Goal: Task Accomplishment & Management: Manage account settings

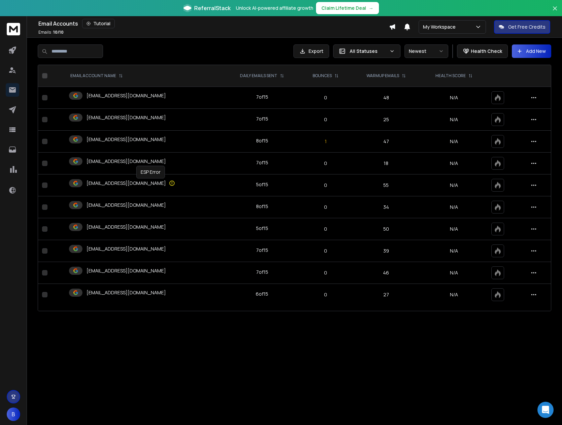
click at [172, 183] on icon at bounding box center [172, 183] width 1 height 2
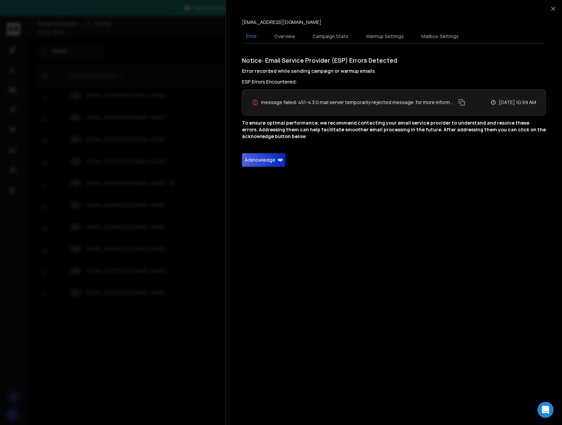
click at [284, 34] on button "Overview" at bounding box center [284, 36] width 29 height 15
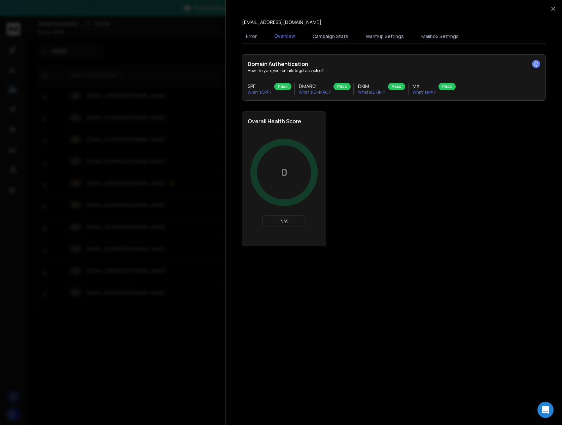
click at [247, 32] on button "Error" at bounding box center [251, 36] width 19 height 15
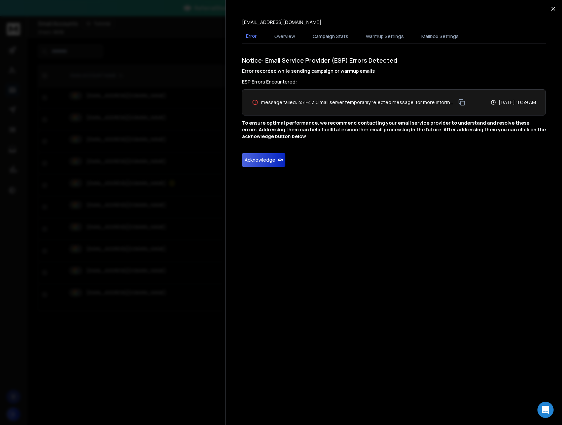
click at [552, 7] on icon "button" at bounding box center [553, 8] width 7 height 7
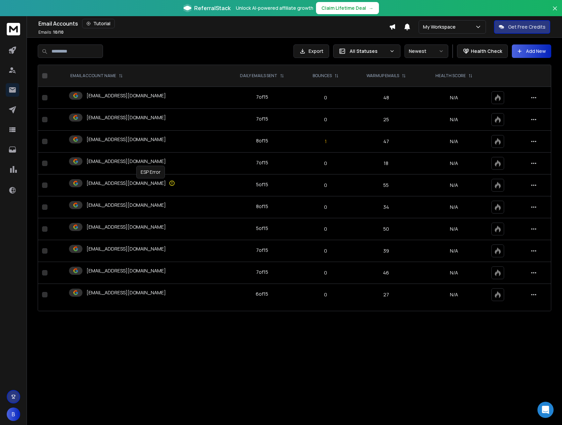
click at [169, 182] on icon at bounding box center [172, 183] width 7 height 7
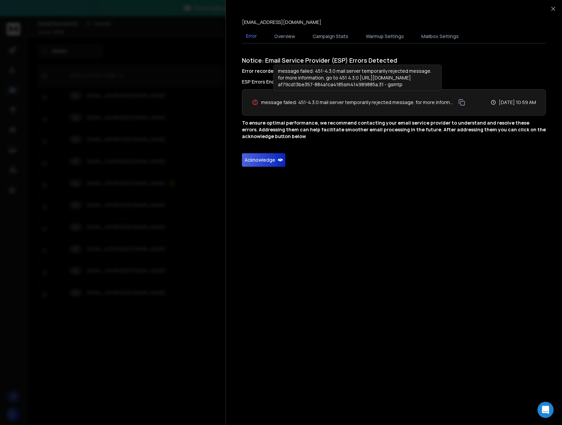
click at [459, 102] on icon at bounding box center [461, 102] width 7 height 7
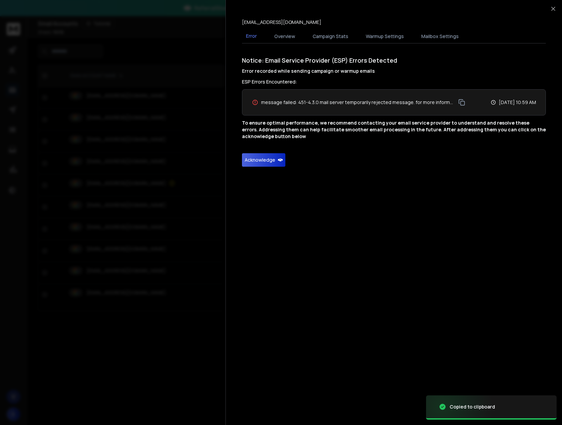
click at [452, 313] on div "Multi Select Table Sheet events@baomagiclive.com Error Overview Campaign Stats …" at bounding box center [394, 212] width 337 height 425
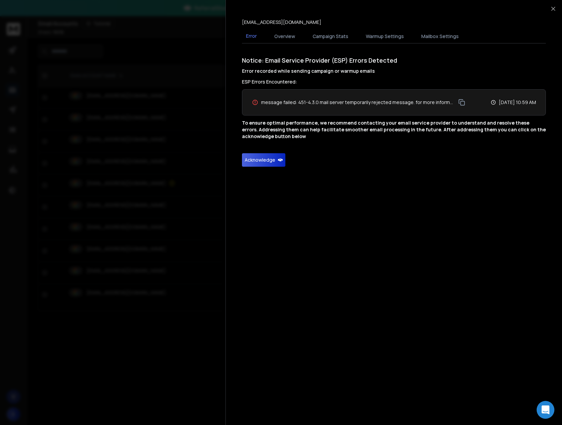
click at [549, 414] on div "Open Intercom Messenger" at bounding box center [546, 410] width 18 height 18
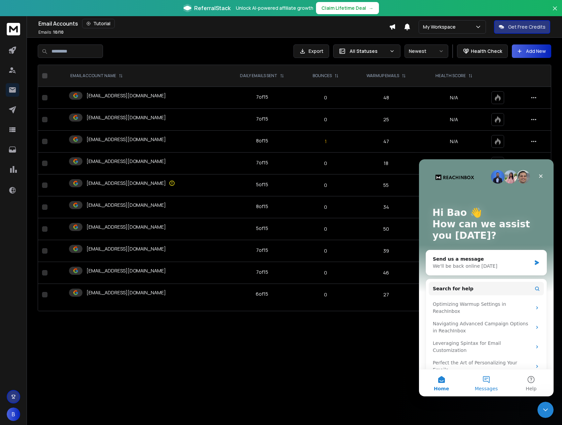
click at [485, 378] on button "Messages" at bounding box center [486, 382] width 45 height 27
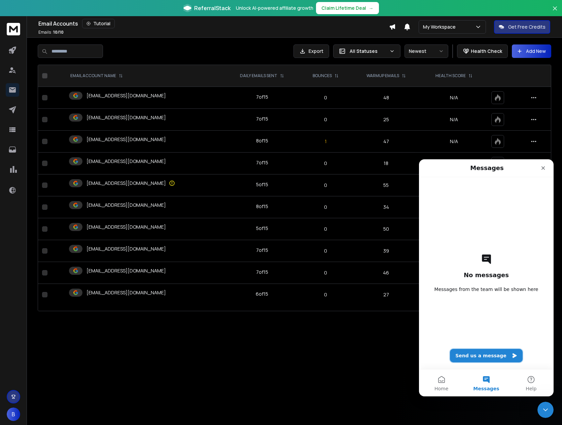
click at [513, 357] on icon "Send us a message" at bounding box center [515, 355] width 4 height 5
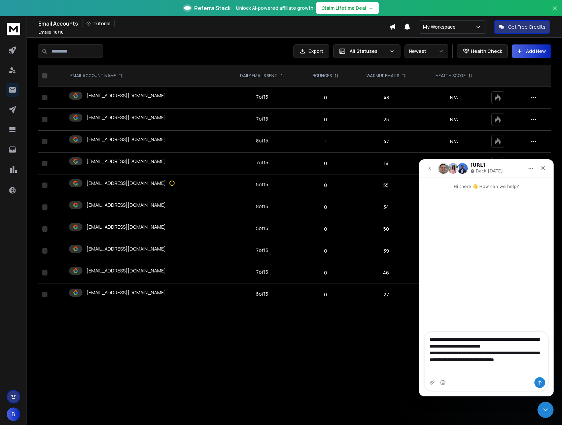
drag, startPoint x: 446, startPoint y: 375, endPoint x: 427, endPoint y: 362, distance: 22.3
click at [427, 362] on textarea "**********" at bounding box center [486, 354] width 123 height 45
click at [457, 374] on textarea "**********" at bounding box center [486, 354] width 123 height 45
drag, startPoint x: 458, startPoint y: 374, endPoint x: 404, endPoint y: 334, distance: 66.9
click at [419, 334] on html "**********" at bounding box center [486, 277] width 135 height 237
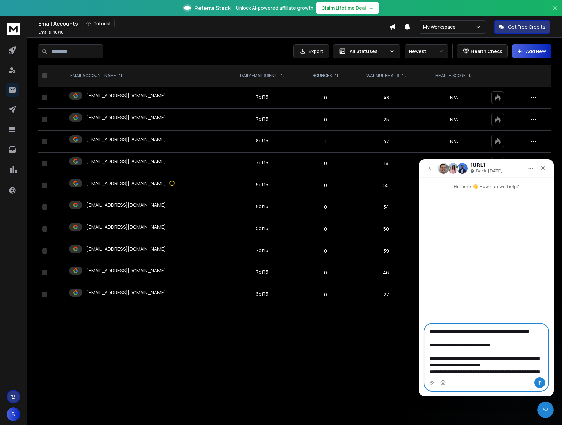
scroll to position [26, 0]
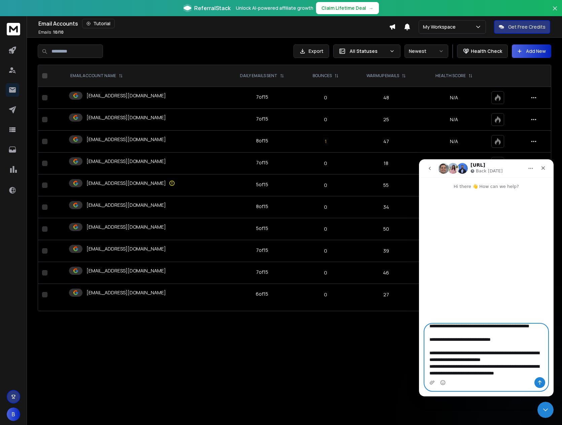
type textarea "**********"
click at [539, 380] on icon "Send a message…" at bounding box center [539, 382] width 5 height 5
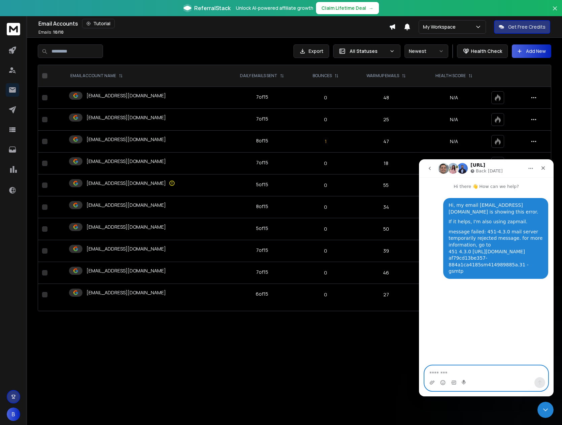
scroll to position [0, 0]
click at [473, 171] on icon "Intercom messenger" at bounding box center [473, 171] width 4 height 4
click at [289, 348] on div "ReferralStack Unlock AI-powered affiliate growth Lifetime Deals available! Clai…" at bounding box center [281, 212] width 562 height 425
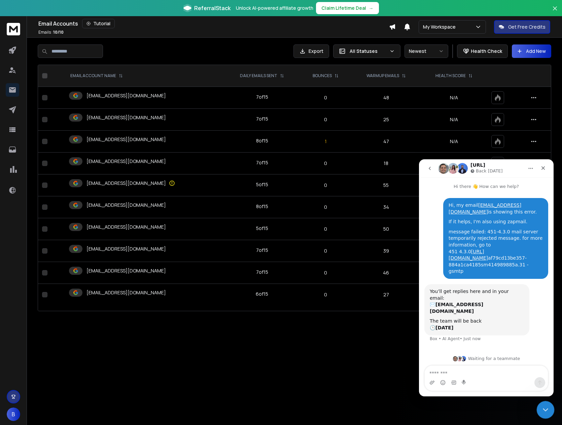
click at [542, 410] on icon "Close Intercom Messenger" at bounding box center [545, 409] width 8 height 8
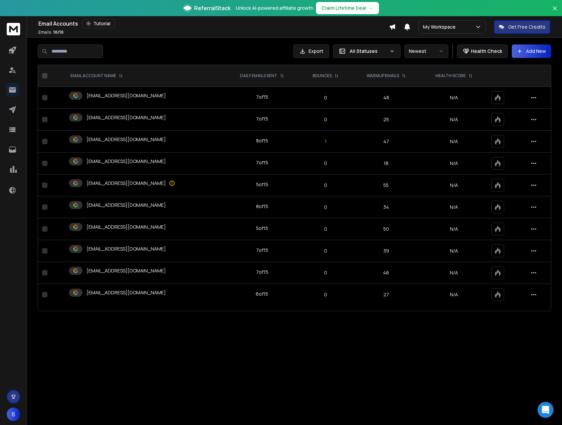
click at [179, 180] on div "[EMAIL_ADDRESS][DOMAIN_NAME]" at bounding box center [144, 183] width 151 height 8
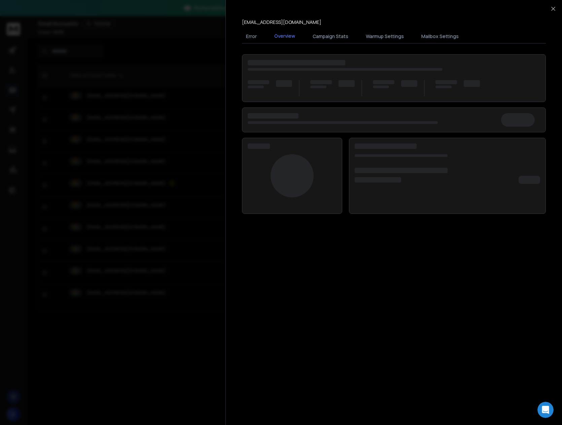
click at [140, 315] on div at bounding box center [281, 212] width 562 height 425
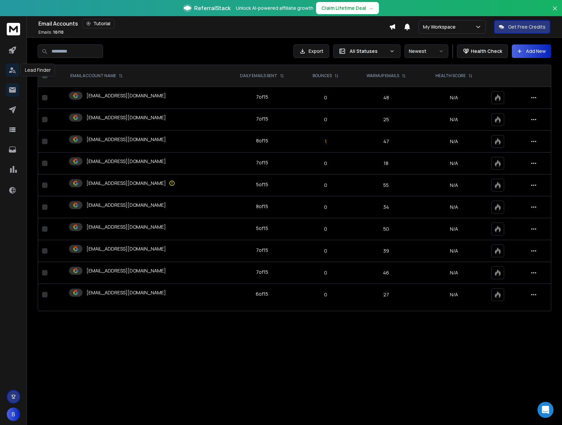
click at [13, 70] on icon at bounding box center [12, 71] width 7 height 3
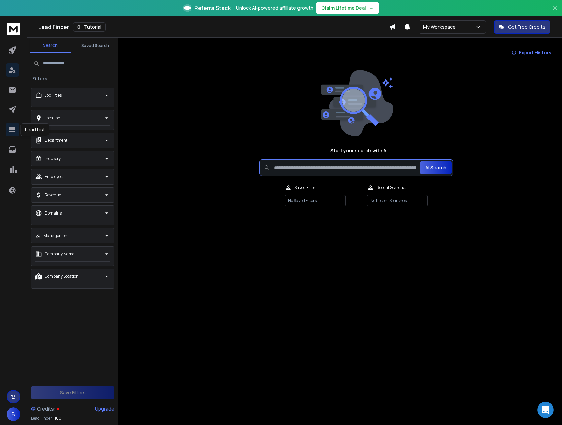
click at [13, 129] on icon at bounding box center [12, 129] width 6 height 5
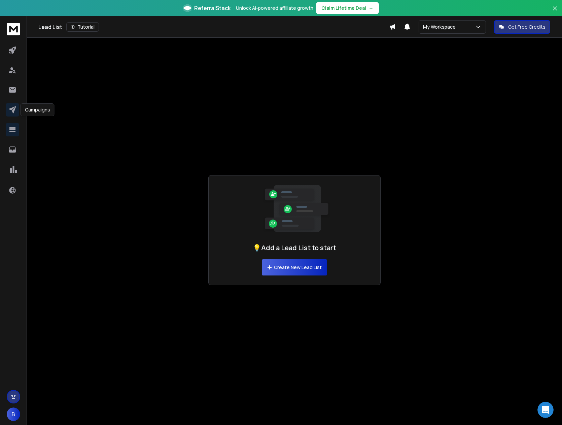
click at [17, 111] on link at bounding box center [12, 109] width 13 height 13
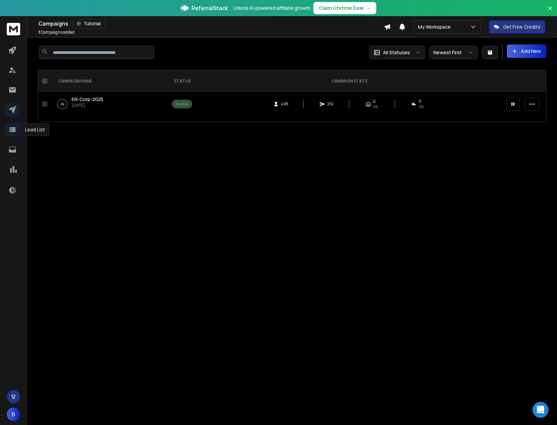
drag, startPoint x: 7, startPoint y: 139, endPoint x: 11, endPoint y: 132, distance: 7.7
click at [7, 138] on div at bounding box center [13, 121] width 15 height 156
click at [11, 131] on icon at bounding box center [12, 129] width 6 height 5
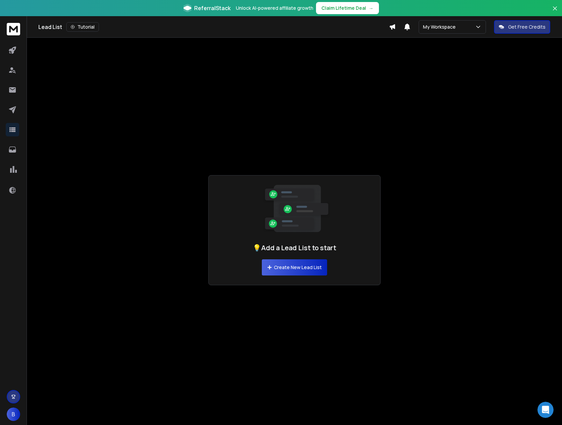
click at [280, 266] on button "Create New Lead List" at bounding box center [294, 267] width 65 height 16
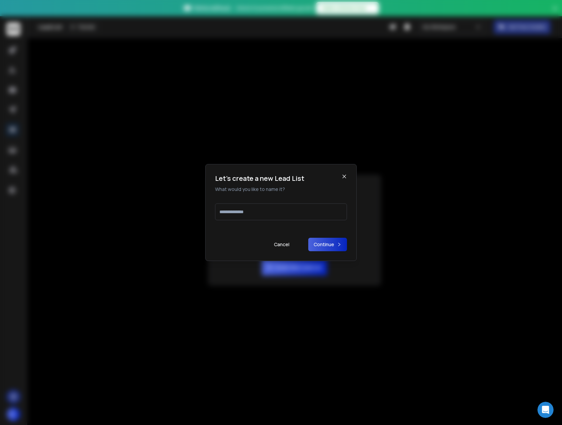
click at [346, 171] on div "Let's create a new Lead List What would you like to name it? Cancel Continue" at bounding box center [280, 212] width 151 height 97
click at [343, 176] on icon at bounding box center [344, 176] width 5 height 5
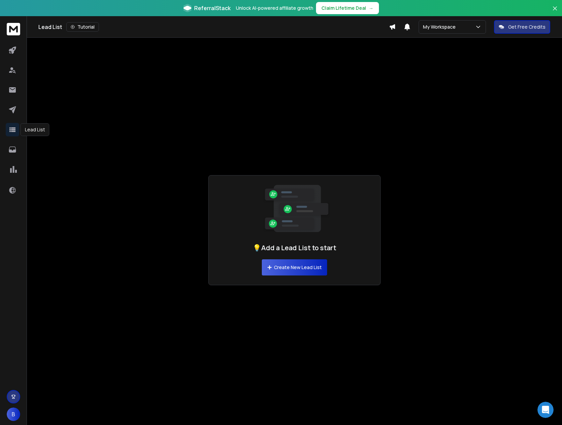
click at [11, 131] on icon at bounding box center [12, 129] width 6 height 5
click at [311, 272] on button "Create New Lead List" at bounding box center [294, 267] width 65 height 16
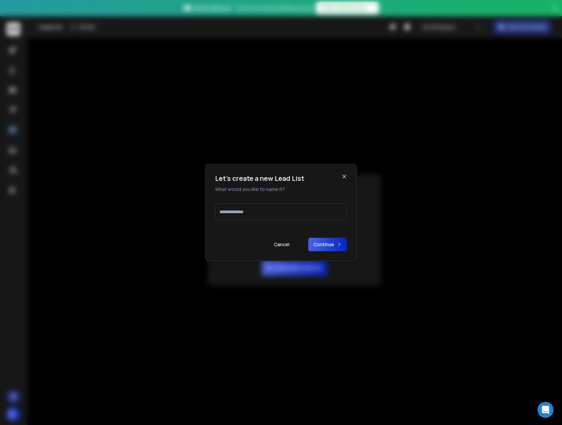
click at [297, 212] on input at bounding box center [281, 211] width 132 height 17
type input "**********"
click at [308, 191] on div "Let's create a new Lead List What would you like to name it?" at bounding box center [281, 183] width 132 height 19
click at [328, 245] on button "Continue" at bounding box center [327, 244] width 39 height 13
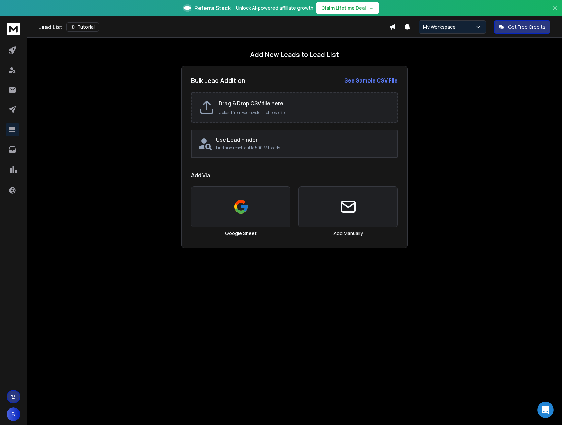
click at [474, 24] on div "My Workspace" at bounding box center [452, 27] width 59 height 7
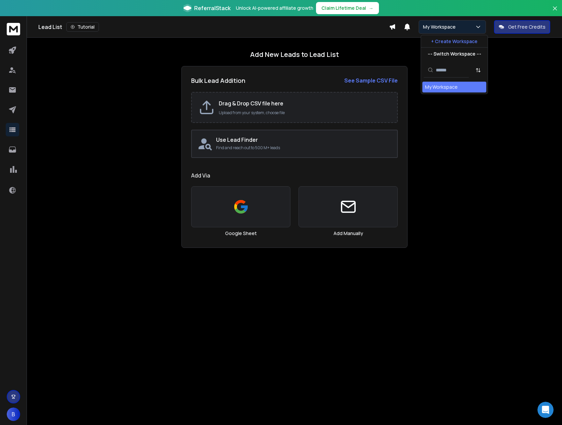
click at [476, 26] on div "My Workspace" at bounding box center [452, 27] width 59 height 7
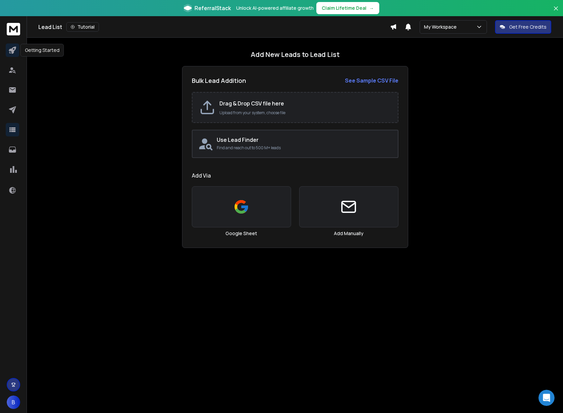
click at [8, 53] on link at bounding box center [12, 49] width 13 height 13
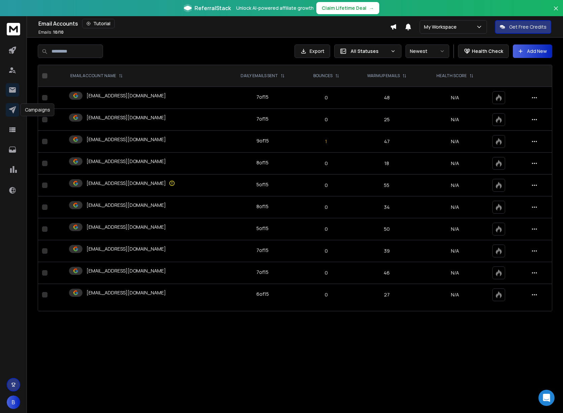
click at [9, 110] on icon at bounding box center [12, 110] width 8 height 8
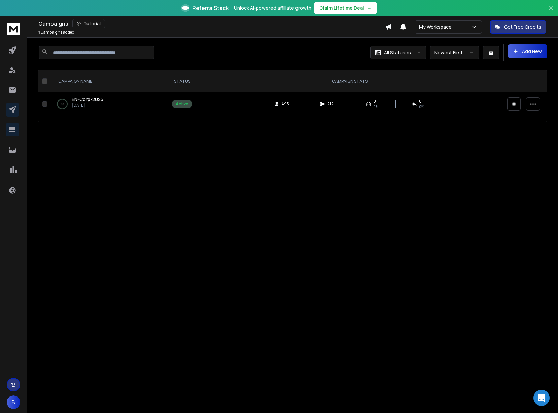
click at [14, 135] on link at bounding box center [12, 129] width 13 height 13
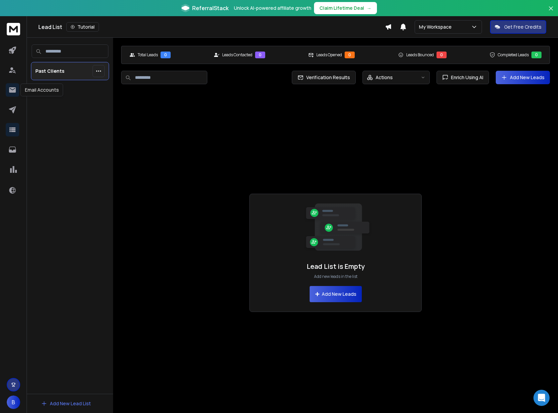
click at [13, 86] on icon at bounding box center [12, 90] width 8 height 8
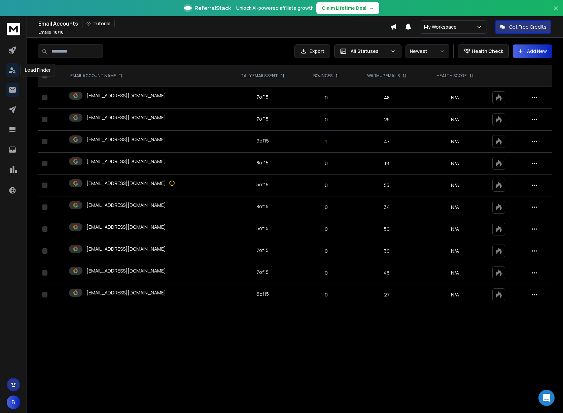
click at [18, 69] on link at bounding box center [12, 69] width 13 height 13
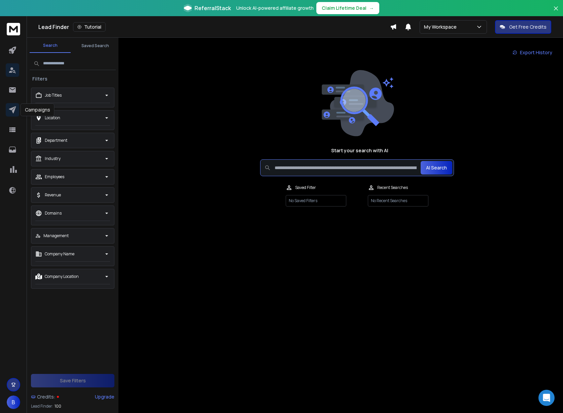
click at [10, 106] on icon at bounding box center [12, 110] width 8 height 8
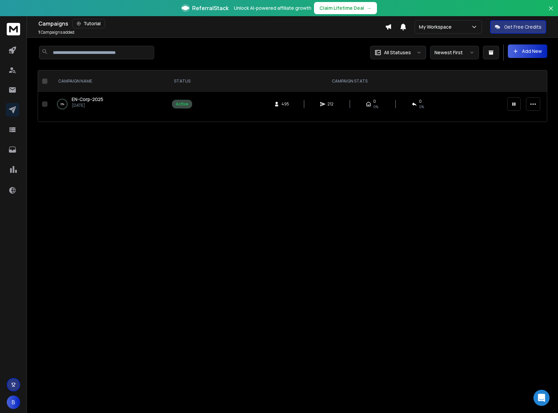
click at [85, 99] on span "EN-Corp-2025" at bounding box center [88, 99] width 32 height 6
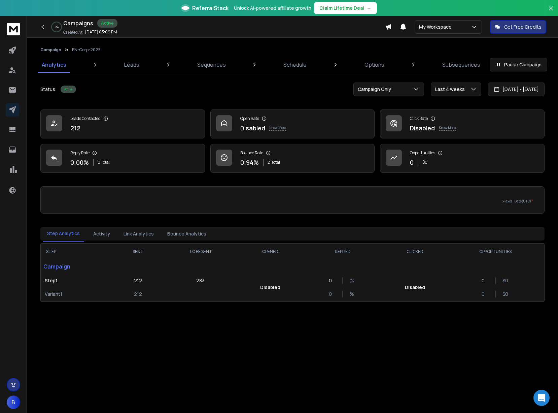
click at [144, 55] on div "Campaign EN-Corp-2025 Analytics Leads Sequences Schedule Options Subsequences P…" at bounding box center [293, 58] width 510 height 29
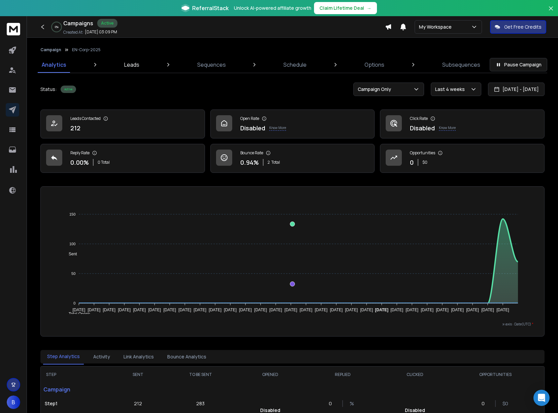
click at [139, 61] on link "Leads" at bounding box center [131, 65] width 23 height 16
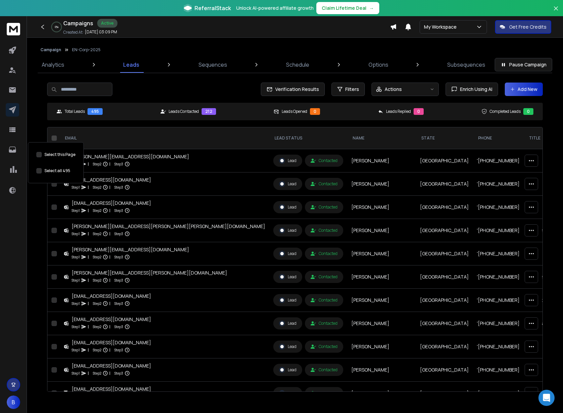
click at [55, 138] on button "Select this Page" at bounding box center [54, 137] width 5 height 5
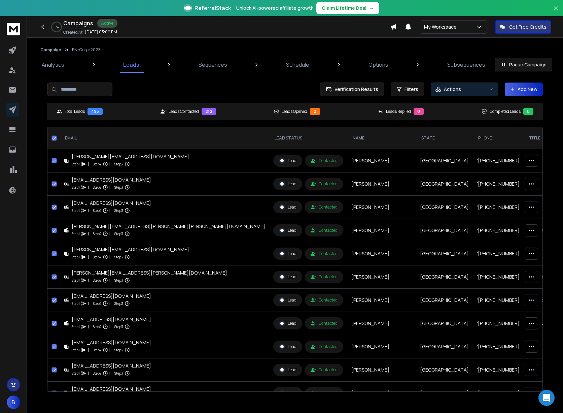
click at [488, 94] on button "Actions" at bounding box center [464, 88] width 67 height 13
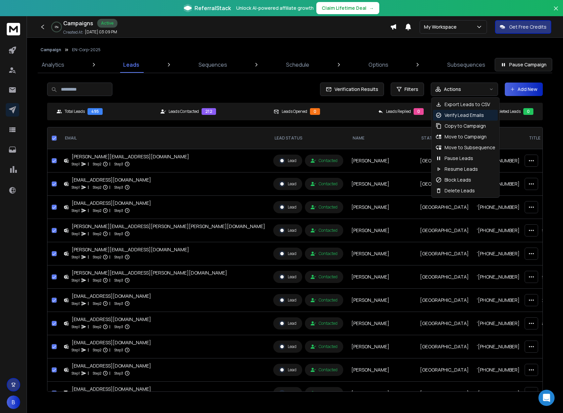
click at [548, 111] on div "Verification Results Filters Actions Add New Total Leads 495 Leads Contacted 21…" at bounding box center [294, 233] width 509 height 302
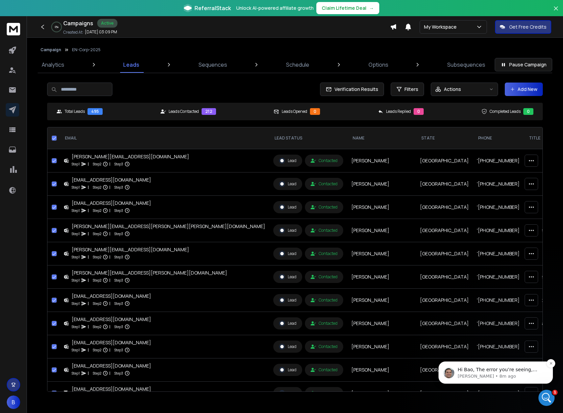
click at [500, 373] on p "Raj • 8m ago" at bounding box center [501, 376] width 87 height 6
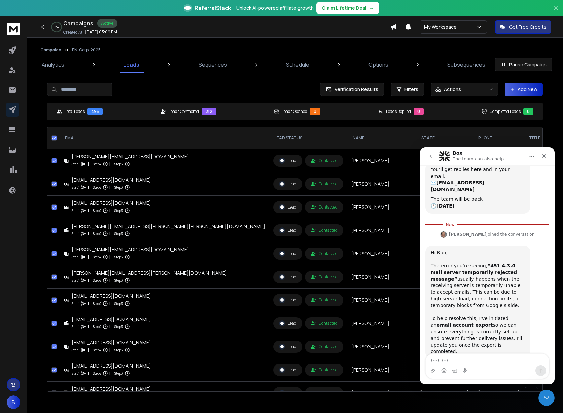
scroll to position [109, 0]
click at [456, 361] on textarea "**********" at bounding box center [487, 358] width 123 height 11
type textarea "**********"
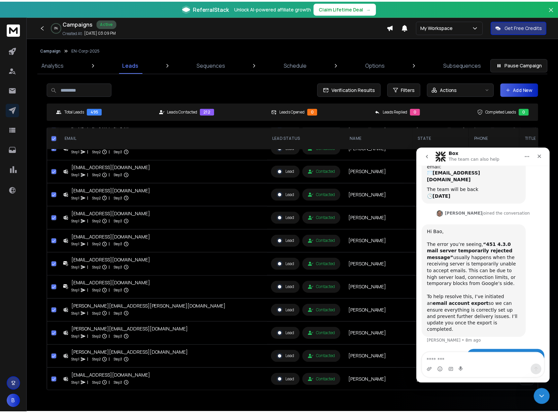
scroll to position [0, 0]
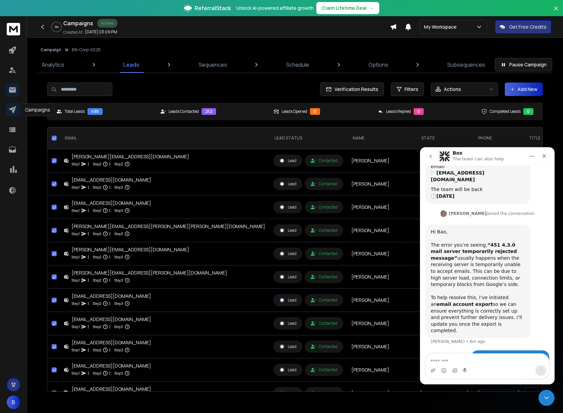
click at [11, 89] on icon at bounding box center [12, 90] width 8 height 8
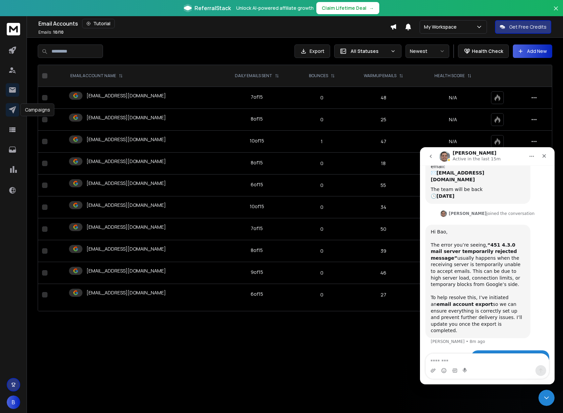
click at [11, 107] on icon at bounding box center [12, 110] width 8 height 8
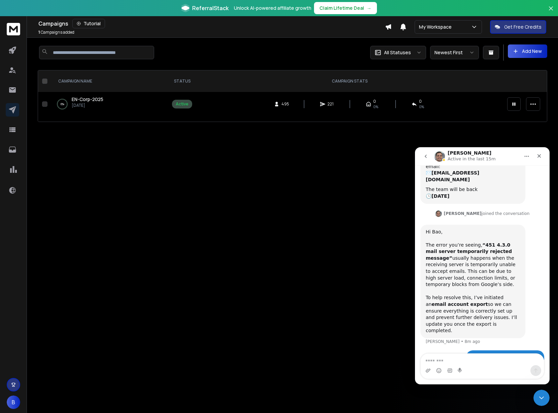
click at [127, 107] on div "0 % EN-Corp-2025 [DATE]" at bounding box center [109, 104] width 104 height 16
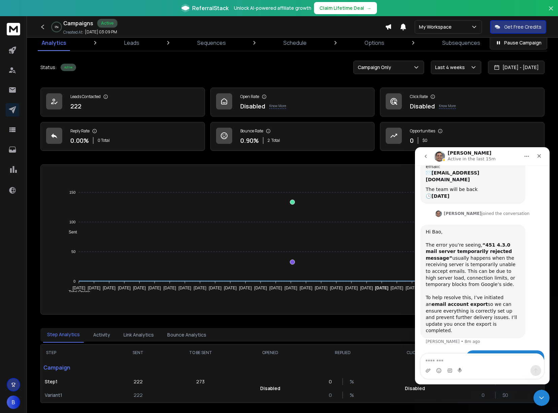
scroll to position [92, 0]
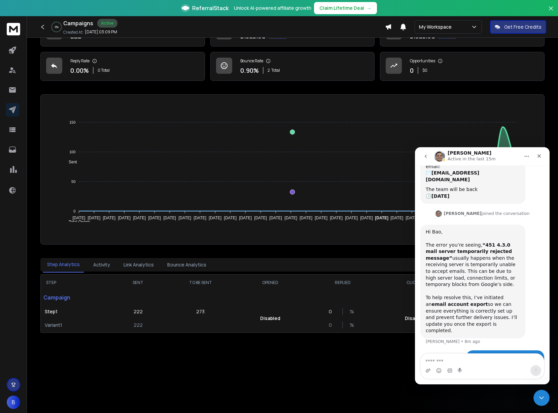
click at [521, 157] on button "Home" at bounding box center [526, 156] width 13 height 13
click at [540, 399] on icon "Close Intercom Messenger" at bounding box center [541, 397] width 8 height 8
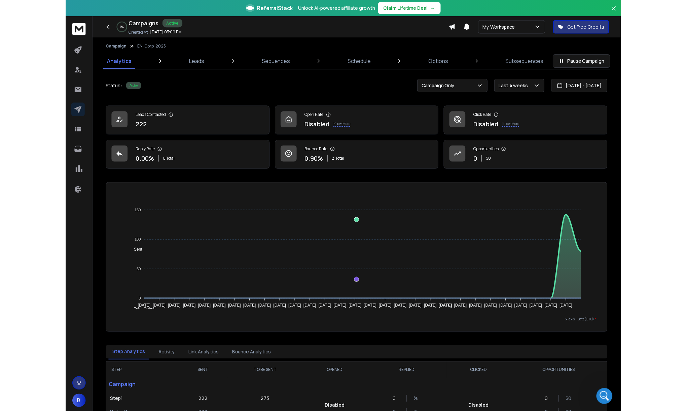
scroll to position [0, 0]
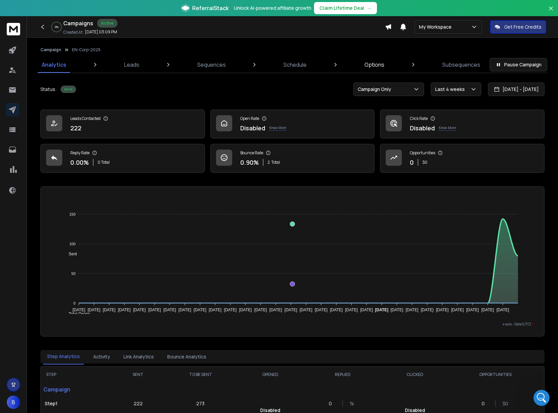
click at [374, 65] on p "Options" at bounding box center [375, 65] width 20 height 8
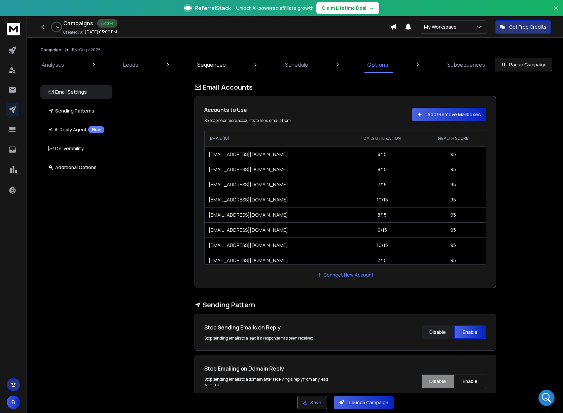
click at [207, 65] on p "Sequences" at bounding box center [211, 65] width 29 height 8
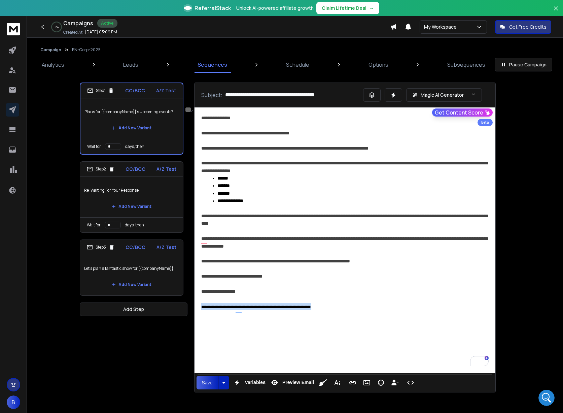
drag, startPoint x: 327, startPoint y: 309, endPoint x: 191, endPoint y: 312, distance: 135.3
click at [191, 312] on div "**********" at bounding box center [295, 237] width 431 height 310
copy span "**********"
click at [515, 266] on div "**********" at bounding box center [295, 237] width 515 height 315
click at [12, 92] on icon at bounding box center [12, 89] width 7 height 5
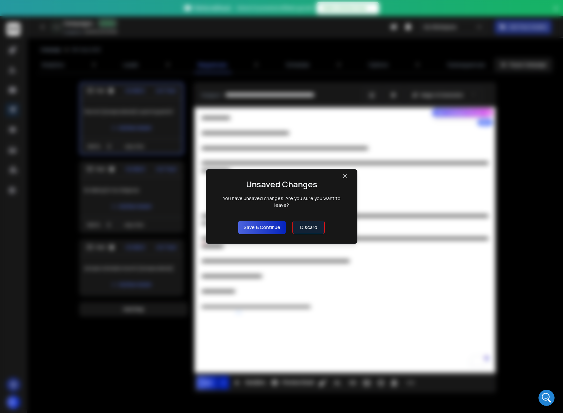
click at [311, 226] on button "Discard" at bounding box center [309, 226] width 32 height 13
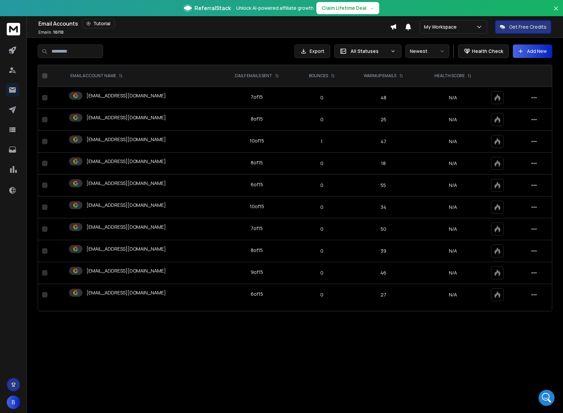
click at [113, 271] on p "[EMAIL_ADDRESS][DOMAIN_NAME]" at bounding box center [126, 270] width 79 height 7
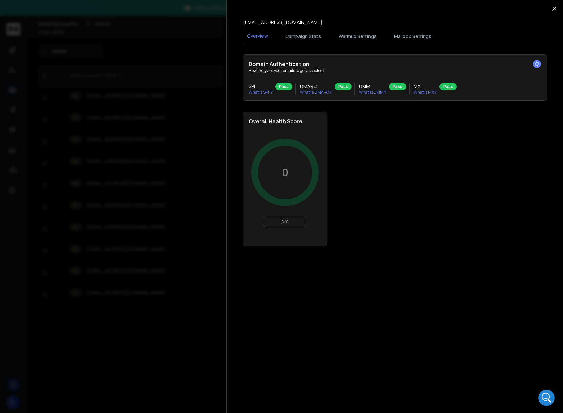
click at [553, 9] on icon "button" at bounding box center [554, 8] width 3 height 3
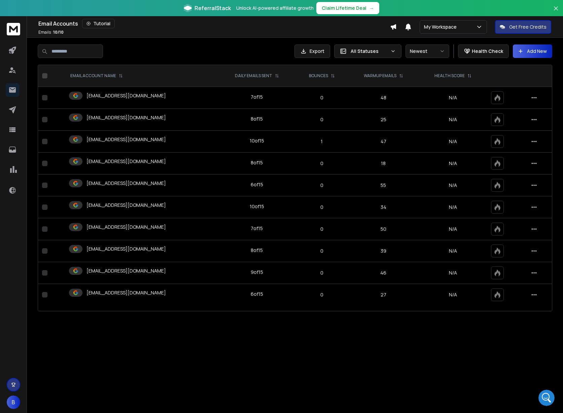
click at [133, 294] on p "[EMAIL_ADDRESS][DOMAIN_NAME]" at bounding box center [126, 292] width 79 height 7
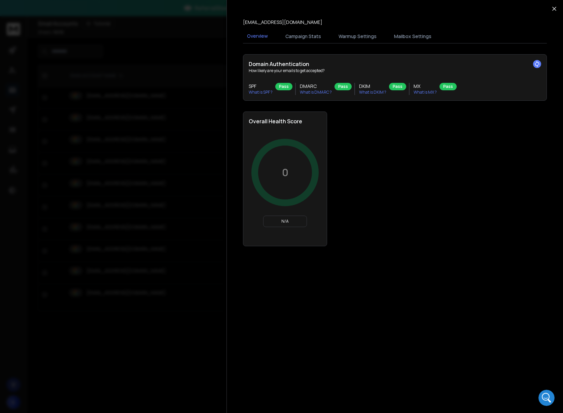
click at [554, 10] on icon "button" at bounding box center [554, 8] width 7 height 7
click at [554, 10] on div "contact@baomagiclive.com Overview Campaign Stats Warmup Settings Mailbox Settin…" at bounding box center [395, 132] width 320 height 249
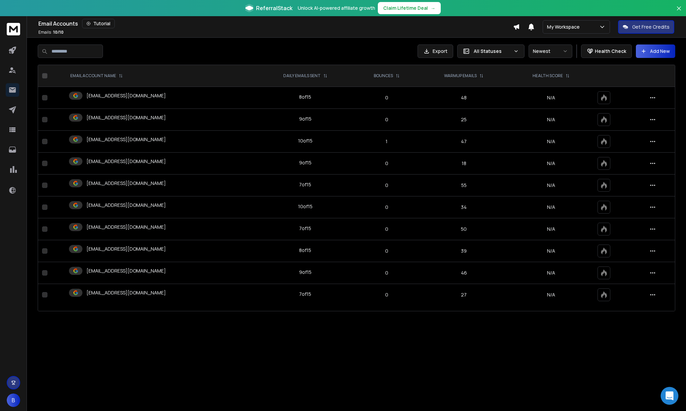
click at [669, 396] on icon "Open Intercom Messenger" at bounding box center [670, 395] width 8 height 9
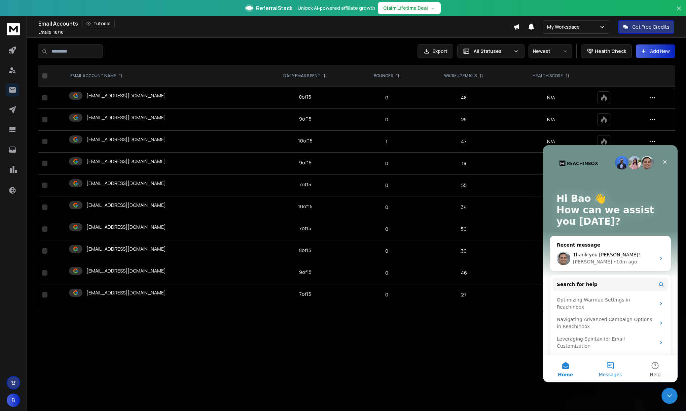
click at [620, 369] on button "Messages" at bounding box center [610, 368] width 45 height 27
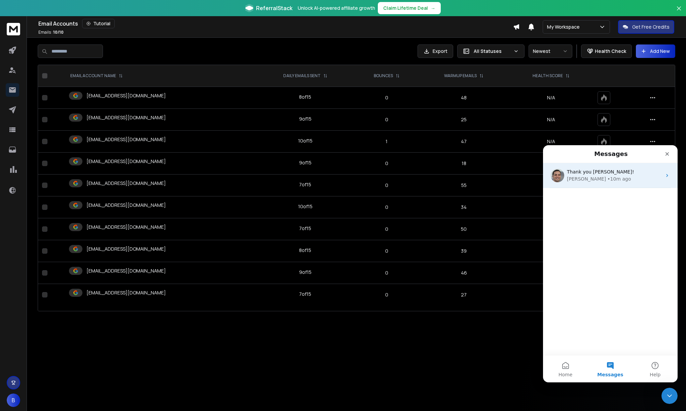
click at [621, 181] on div "[PERSON_NAME] • 10m ago" at bounding box center [614, 178] width 95 height 7
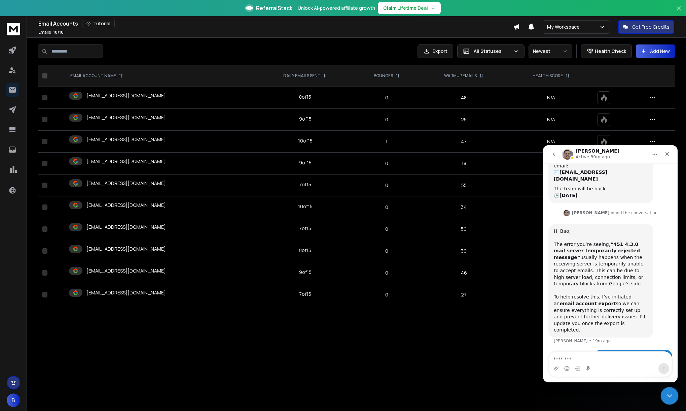
scroll to position [118, 0]
click at [669, 396] on icon "Close Intercom Messenger" at bounding box center [669, 394] width 8 height 8
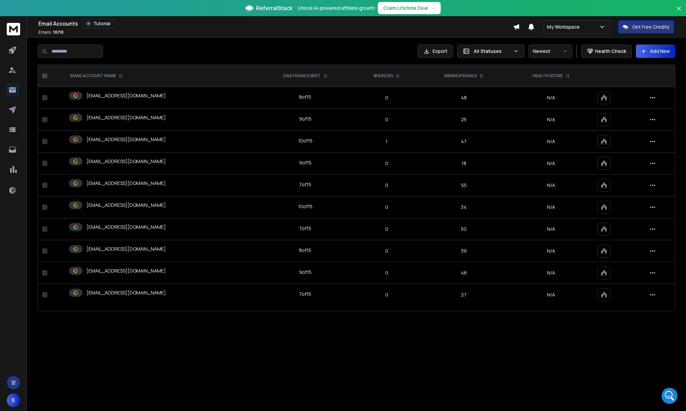
click at [471, 368] on div "ReferralStack Unlock AI-powered affiliate growth Lifetime Deals available! Clai…" at bounding box center [343, 205] width 686 height 411
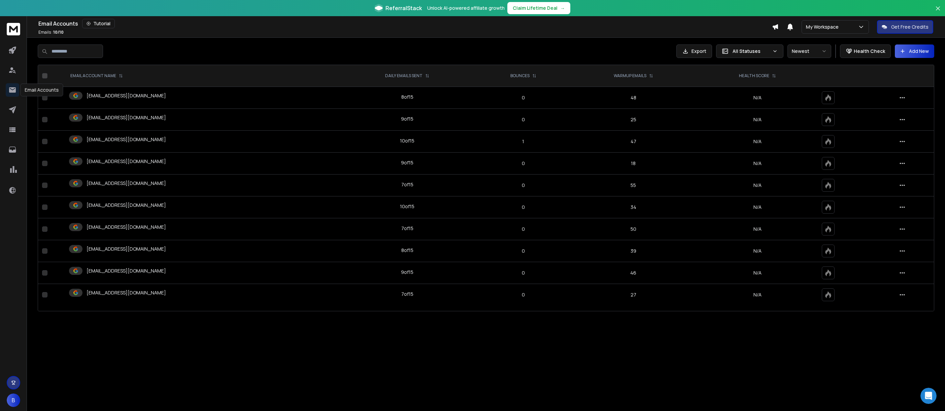
click at [10, 90] on icon at bounding box center [12, 89] width 7 height 5
click at [10, 109] on icon at bounding box center [12, 109] width 7 height 7
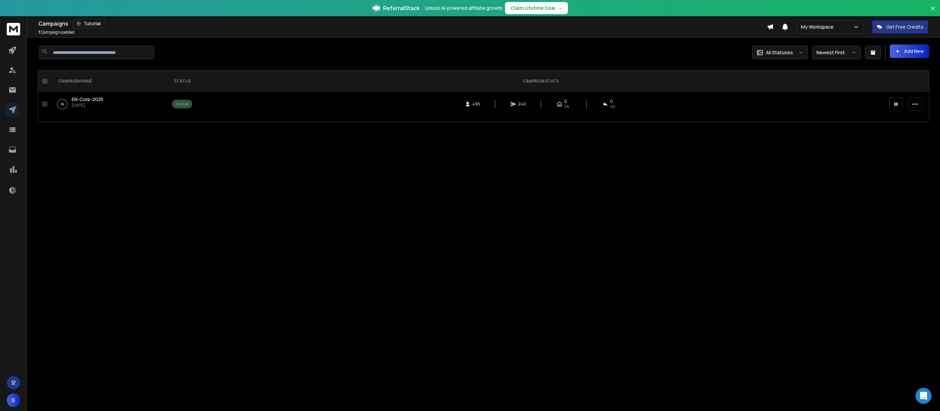
click at [129, 102] on div "0 % EN-Corp-2025 [DATE]" at bounding box center [109, 104] width 104 height 16
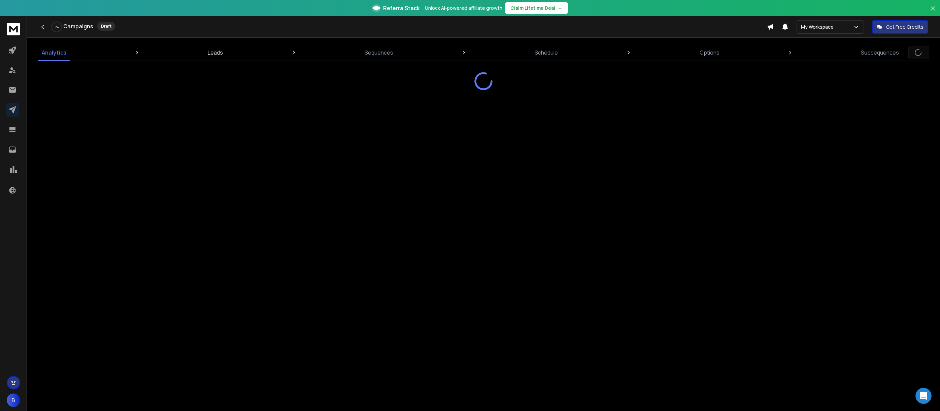
click at [207, 49] on link "Leads" at bounding box center [215, 52] width 23 height 16
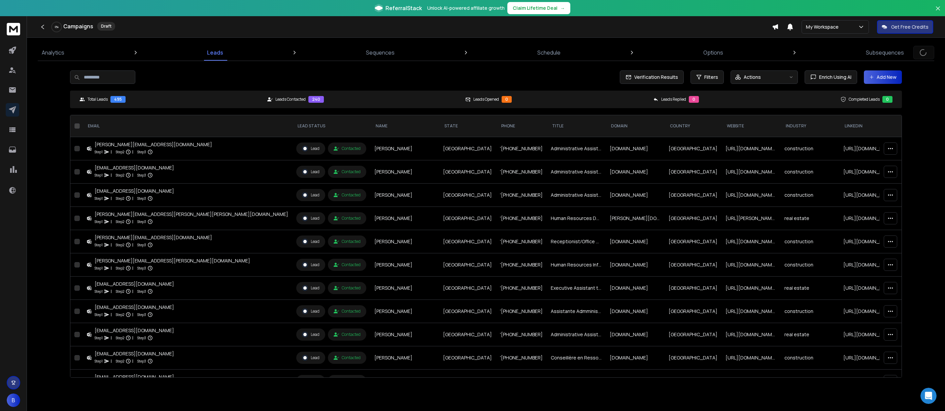
click at [686, 81] on button "Add New" at bounding box center [883, 76] width 38 height 13
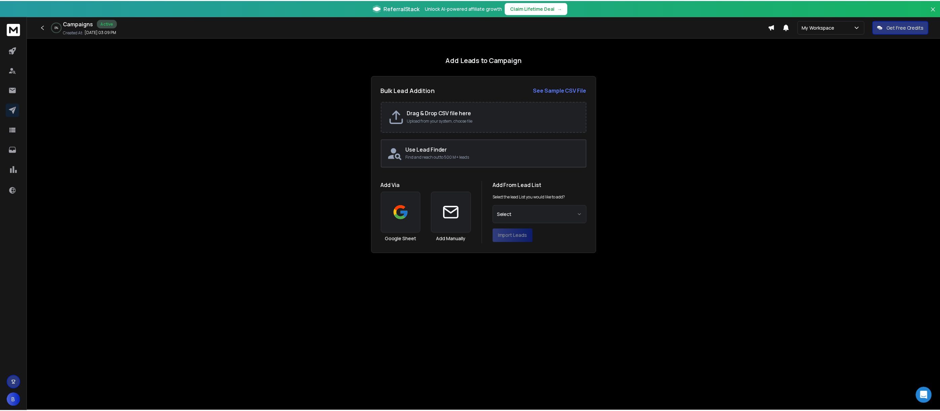
scroll to position [118, 0]
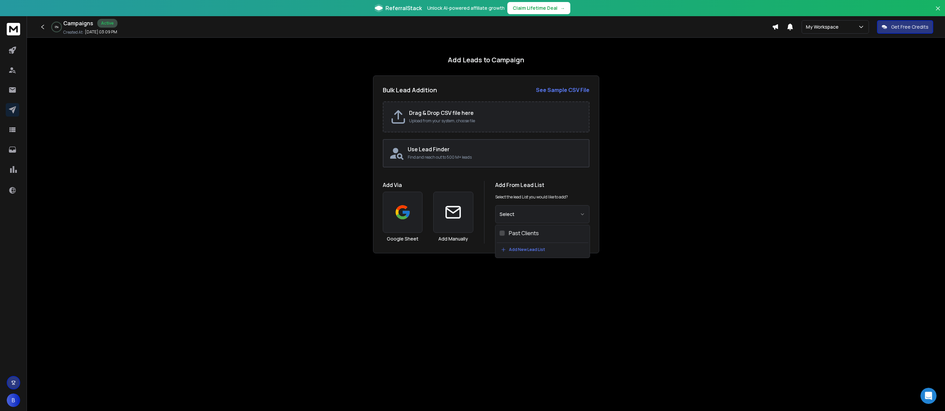
click at [577, 214] on button "Select" at bounding box center [542, 214] width 94 height 18
click at [633, 191] on div "Add Leads to Campaign Bulk Lead Addition See Sample CSV File Drag & Drop CSV fi…" at bounding box center [486, 154] width 345 height 198
click at [572, 213] on button "Select" at bounding box center [542, 214] width 94 height 18
click at [578, 195] on div "Select the lead List you would like to add? Select Import Leads" at bounding box center [542, 218] width 94 height 48
click at [457, 118] on p "Upload from your system, choose file" at bounding box center [495, 120] width 173 height 5
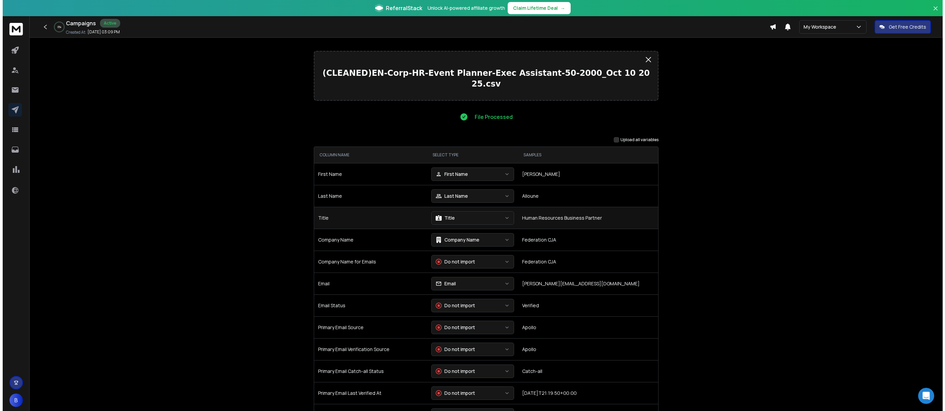
scroll to position [17, 0]
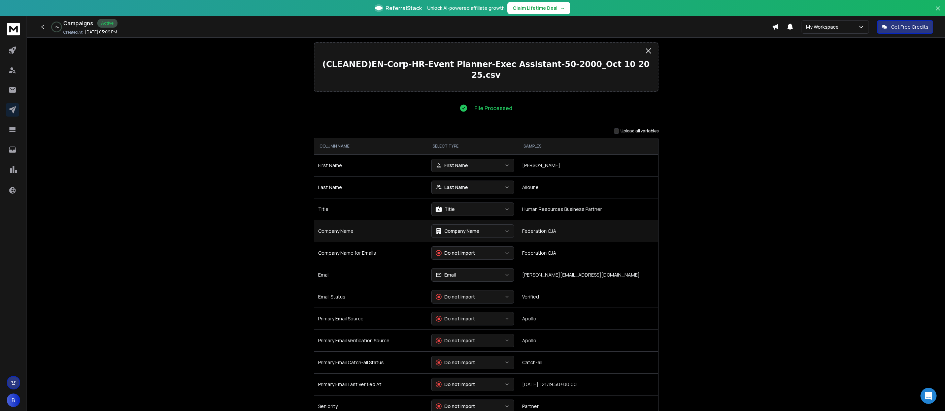
click at [485, 224] on button "Company Name" at bounding box center [472, 230] width 83 height 13
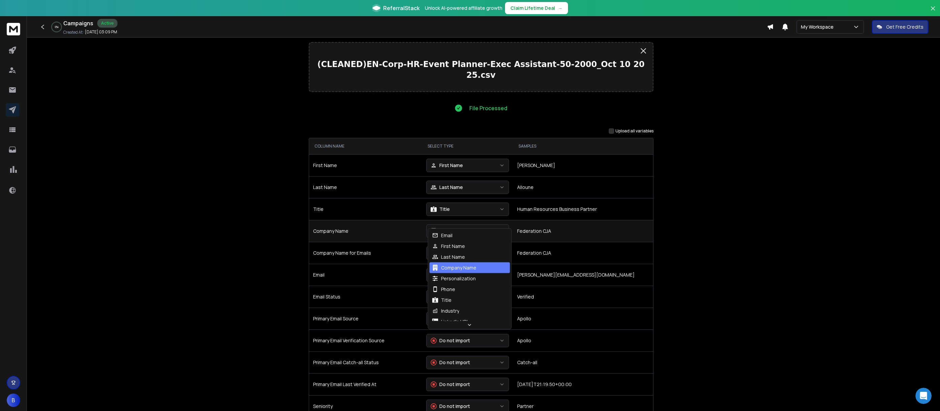
click at [494, 224] on button "Company Name" at bounding box center [467, 230] width 83 height 13
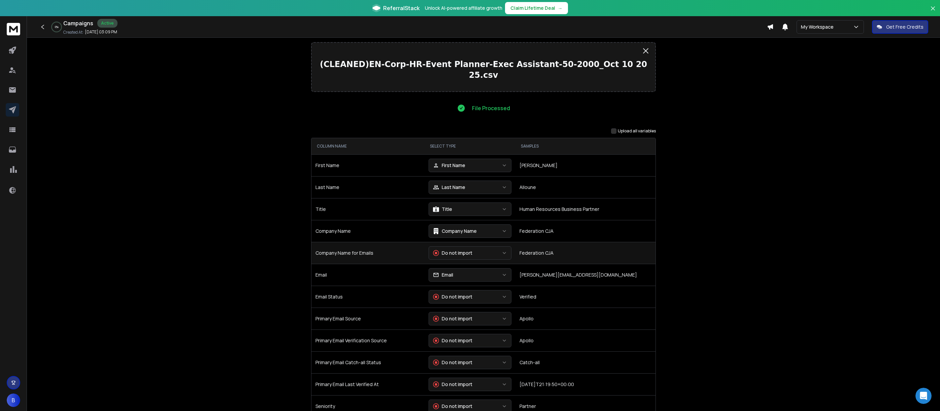
click at [483, 246] on button "Do not import" at bounding box center [470, 252] width 83 height 13
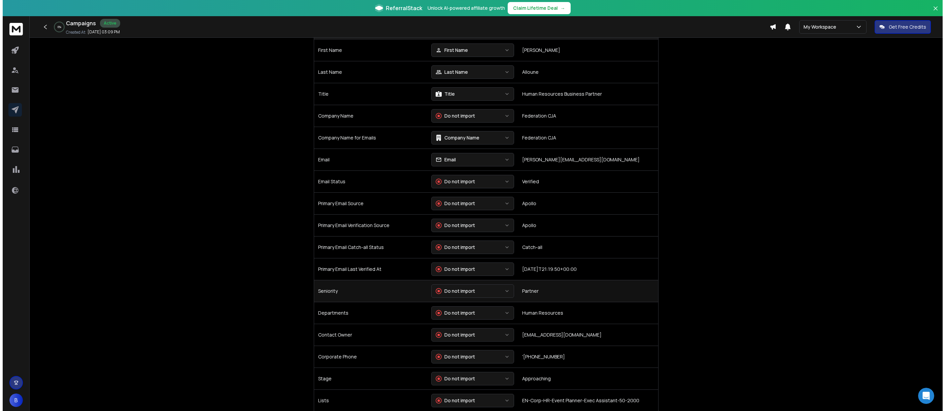
scroll to position [159, 0]
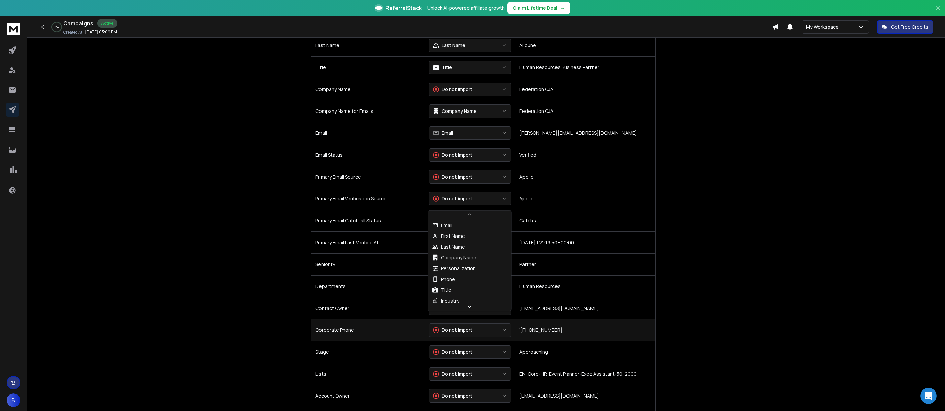
click at [487, 323] on button "Do not import" at bounding box center [470, 329] width 83 height 13
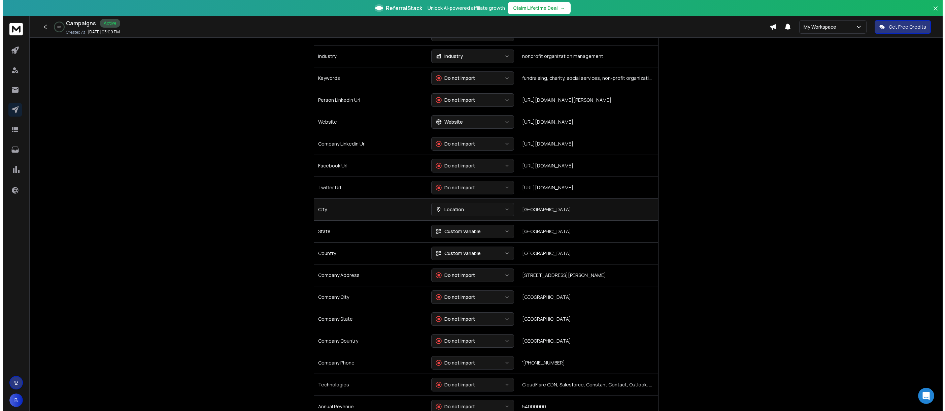
scroll to position [441, 0]
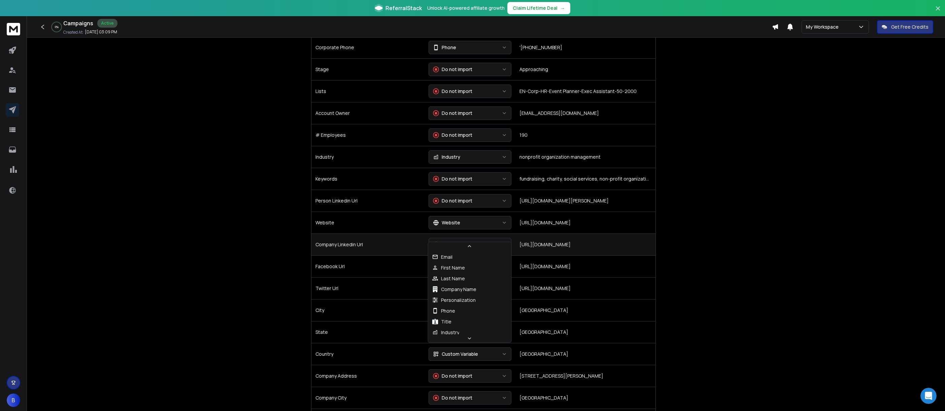
click at [483, 238] on button "Do not import" at bounding box center [470, 244] width 83 height 13
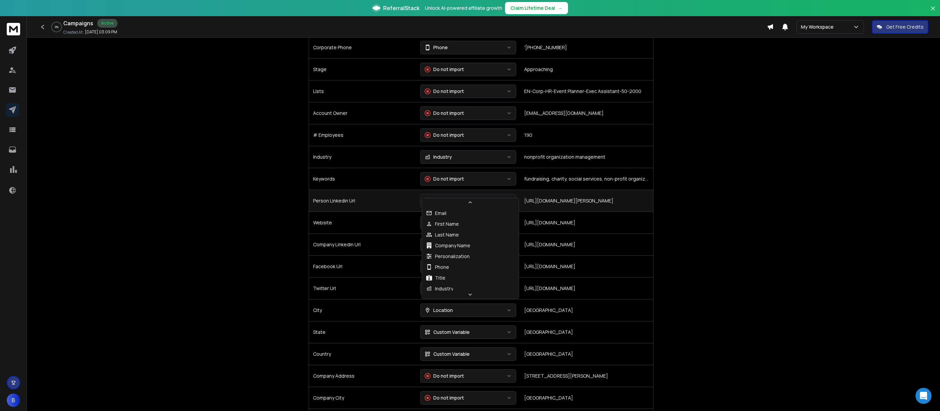
click at [489, 194] on button "Do not import" at bounding box center [468, 200] width 96 height 13
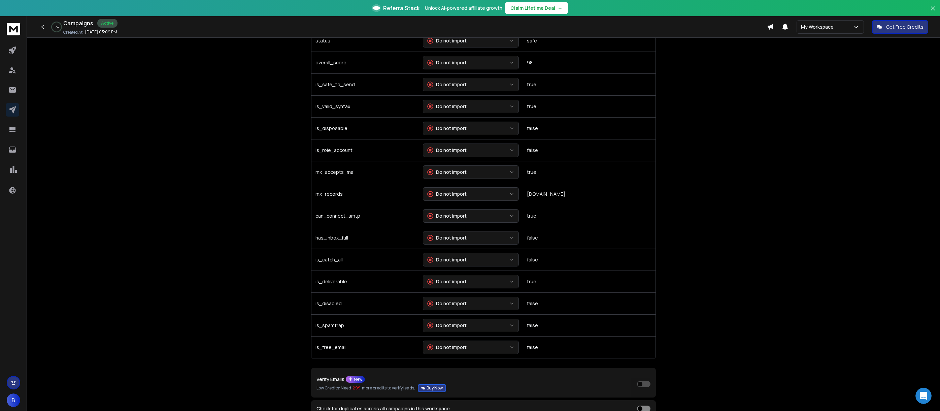
scroll to position [1386, 0]
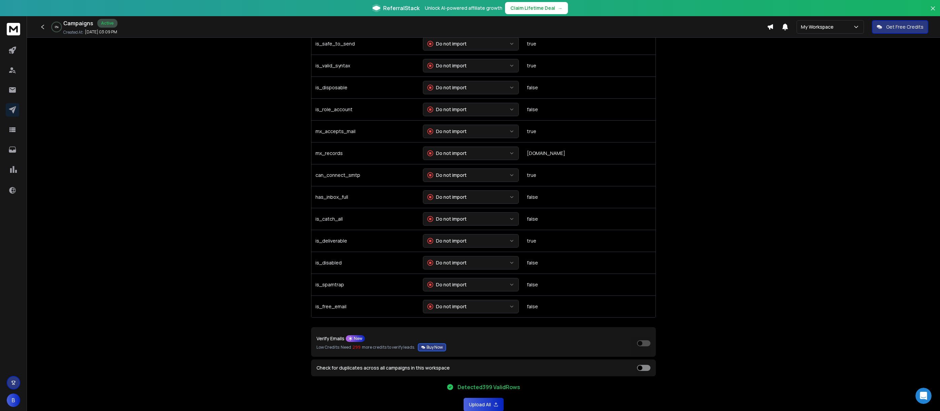
click at [489, 398] on button "Upload All" at bounding box center [484, 404] width 40 height 13
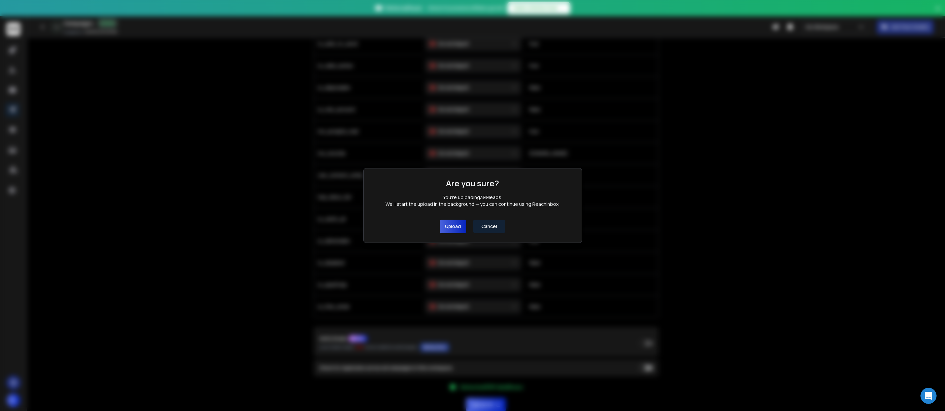
click at [459, 226] on button "Upload" at bounding box center [453, 225] width 27 height 13
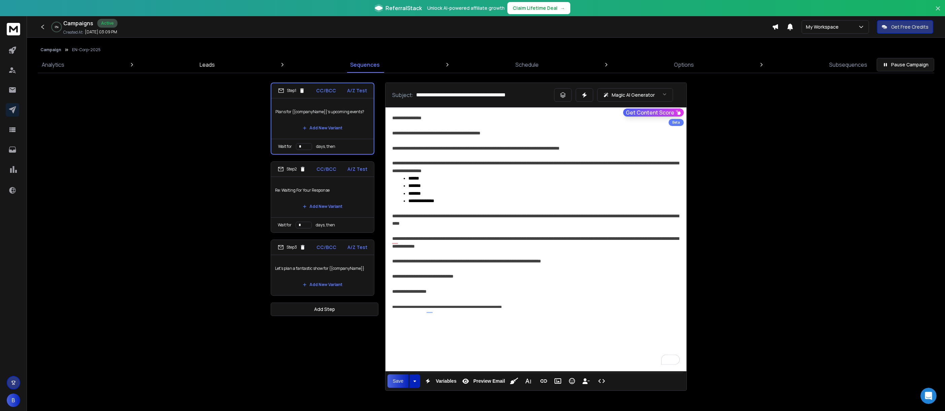
click at [207, 67] on p "Leads" at bounding box center [207, 65] width 15 height 8
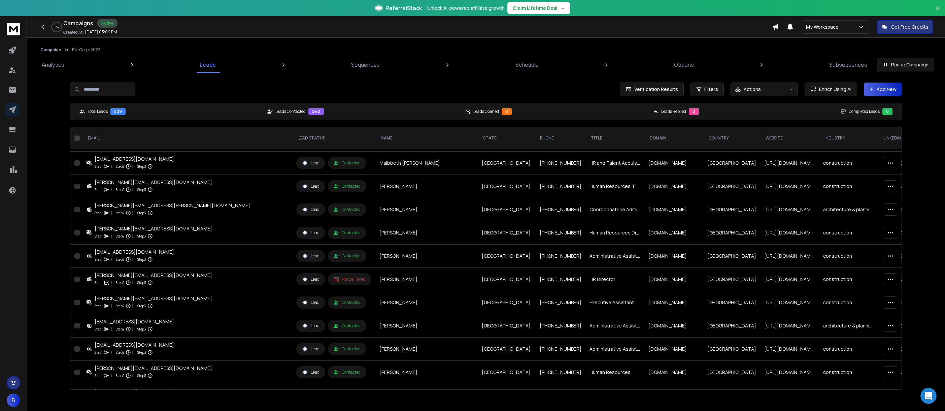
scroll to position [1047, 0]
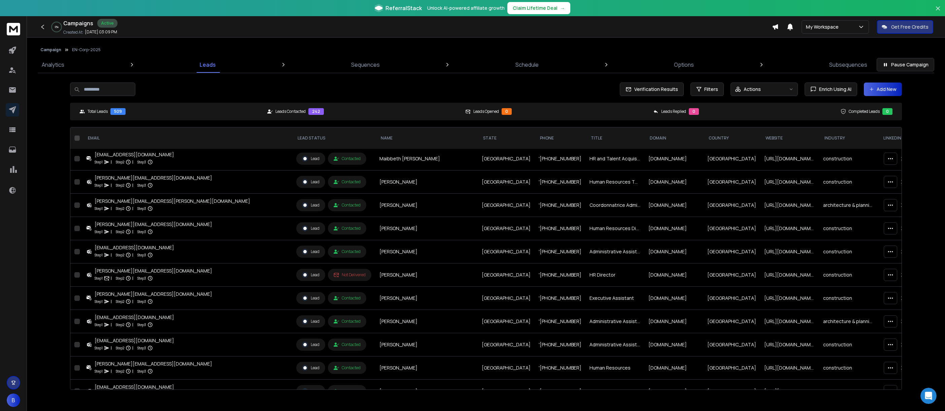
click at [686, 277] on button "button" at bounding box center [890, 275] width 13 height 12
click at [686, 275] on icon "button" at bounding box center [891, 275] width 6 height 6
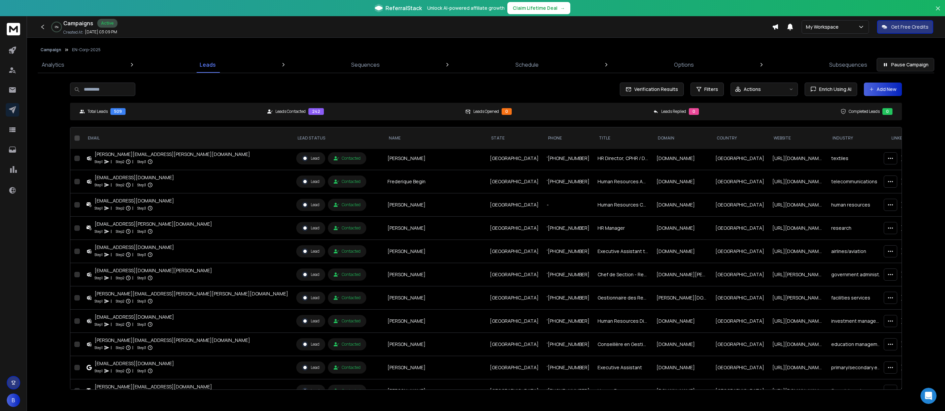
scroll to position [4446, 0]
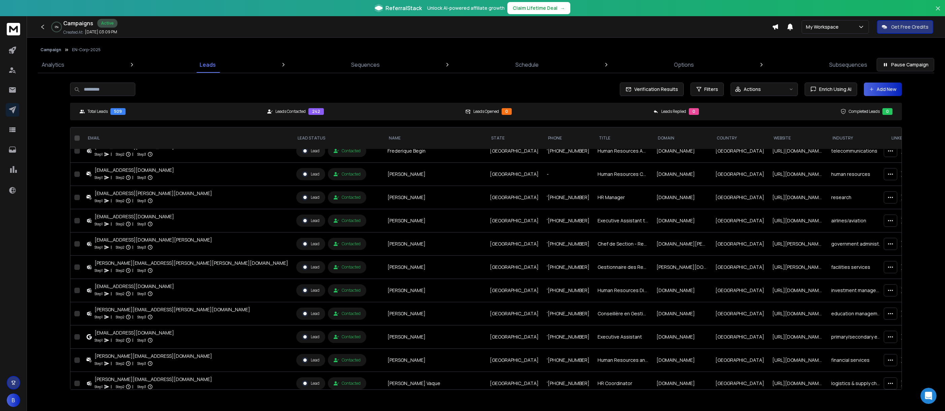
drag, startPoint x: 831, startPoint y: 138, endPoint x: 826, endPoint y: 140, distance: 5.2
drag, startPoint x: 847, startPoint y: 137, endPoint x: 832, endPoint y: 137, distance: 14.5
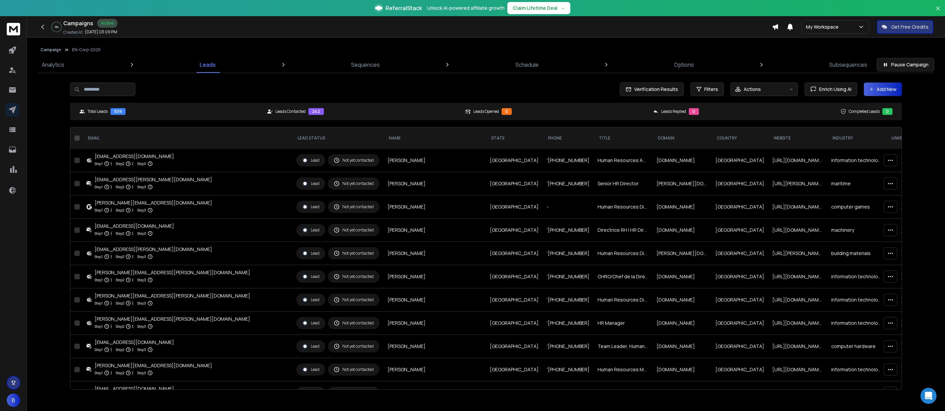
scroll to position [5200, 0]
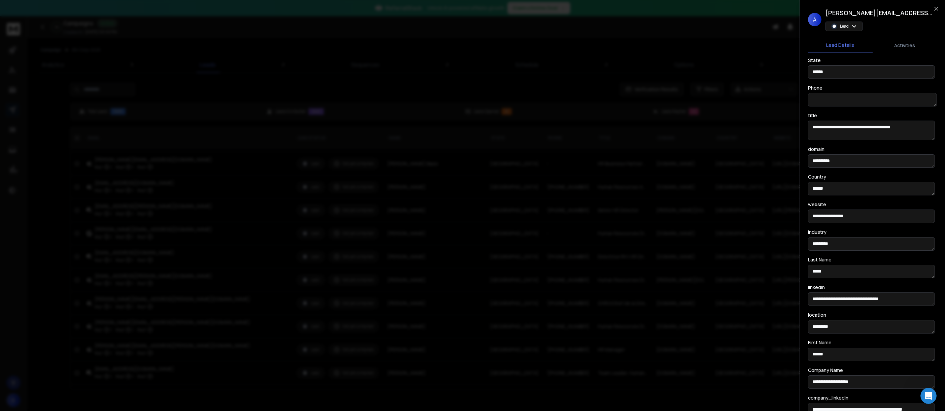
scroll to position [46, 0]
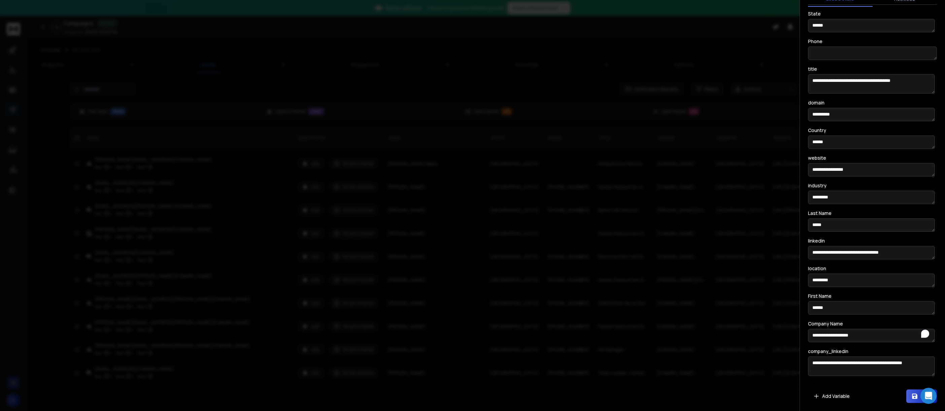
drag, startPoint x: 834, startPoint y: 335, endPoint x: 889, endPoint y: 338, distance: 55.0
click at [686, 338] on textarea "**********" at bounding box center [871, 335] width 127 height 13
type textarea "*******"
click at [686, 396] on button "Save" at bounding box center [921, 395] width 31 height 13
click at [686, 292] on div at bounding box center [472, 205] width 945 height 411
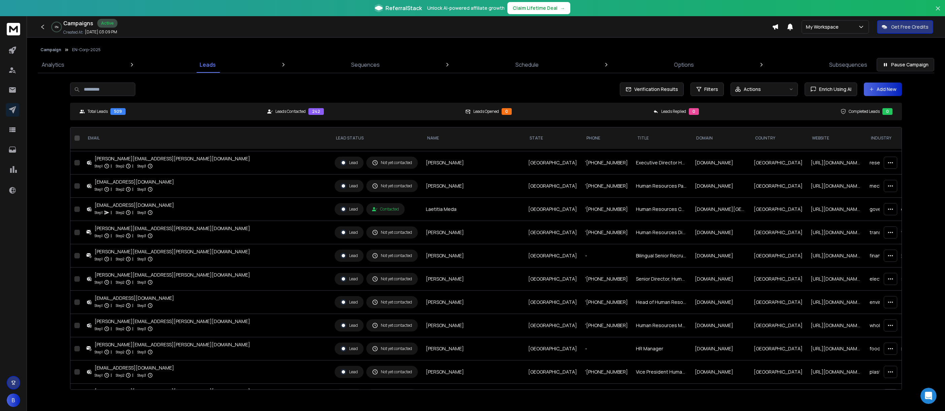
scroll to position [7900, 0]
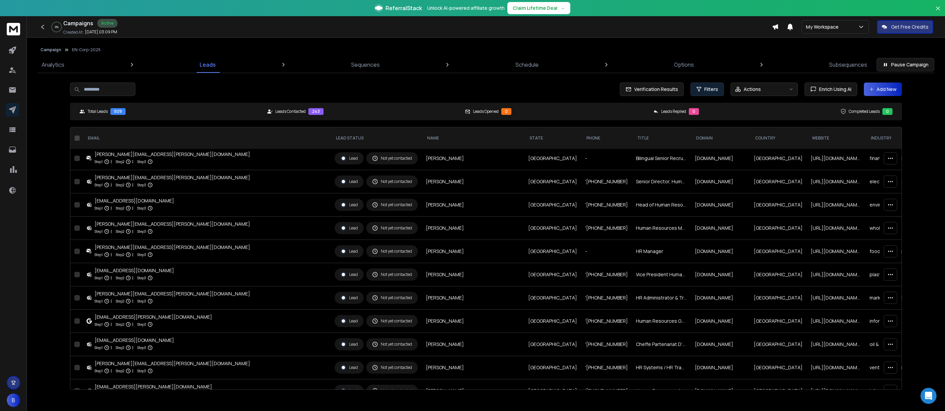
click at [686, 91] on span "Filters" at bounding box center [711, 89] width 14 height 7
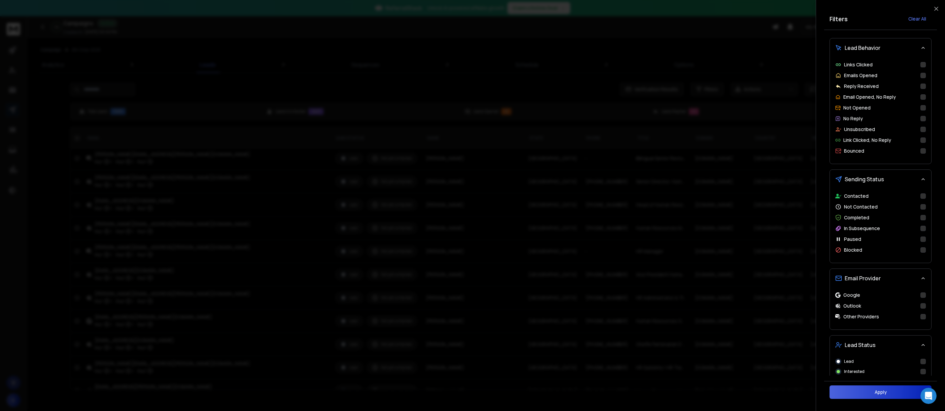
click at [686, 205] on button "Not Contacted" at bounding box center [922, 206] width 5 height 5
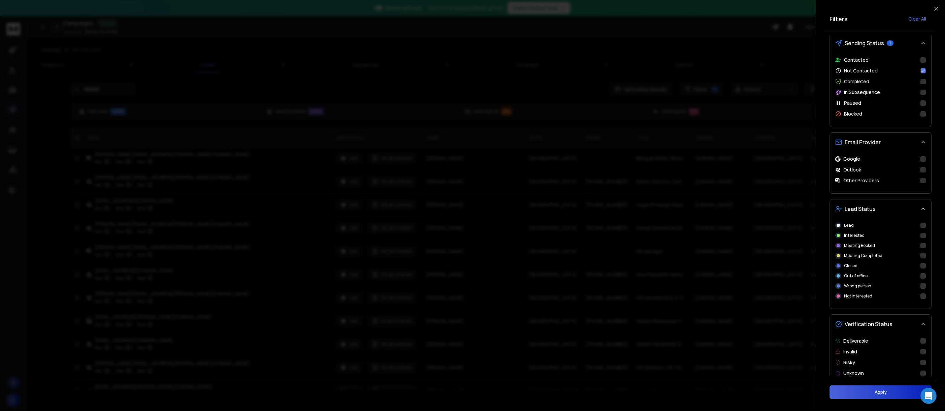
scroll to position [160, 0]
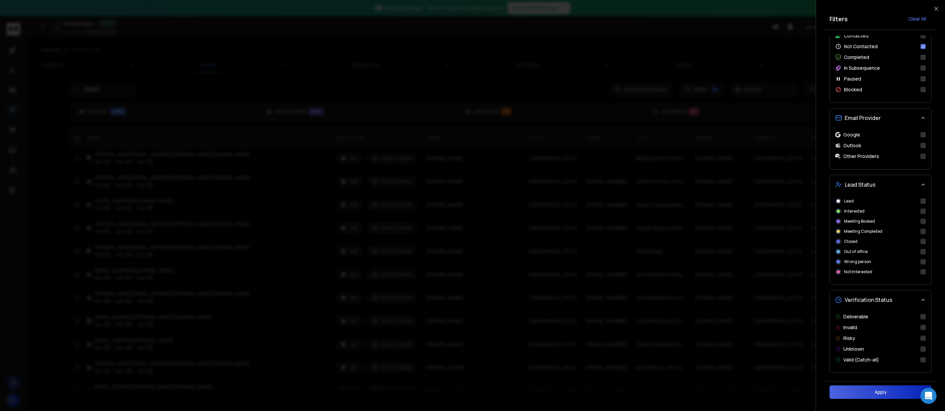
click at [686, 391] on button "Apply" at bounding box center [880, 391] width 102 height 13
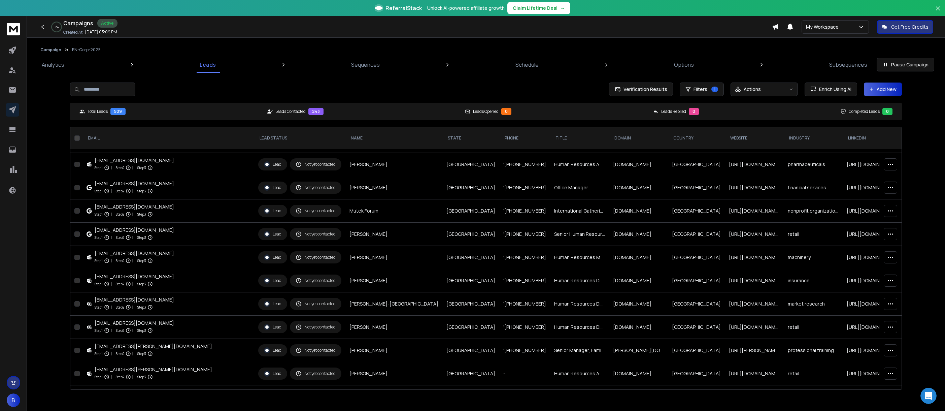
scroll to position [1933, 0]
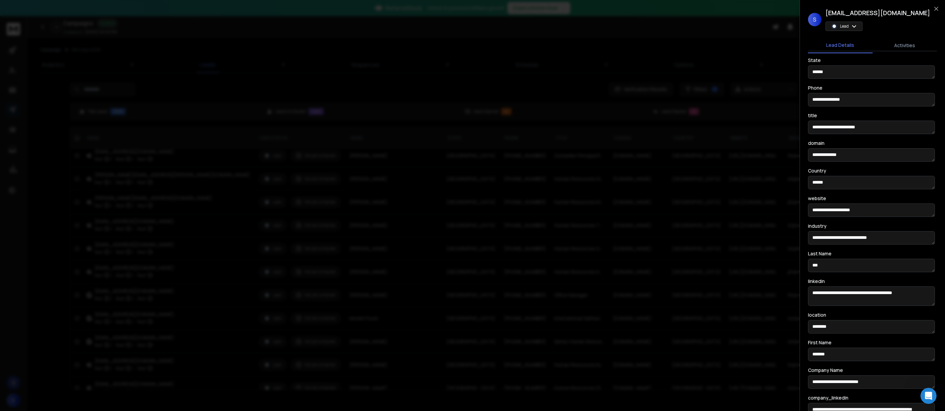
click at [686, 382] on textarea "**********" at bounding box center [871, 381] width 127 height 13
drag, startPoint x: 898, startPoint y: 382, endPoint x: 793, endPoint y: 368, distance: 106.0
click at [686, 368] on body "ReferralStack Unlock AI-powered affiliate growth Lifetime Deals available! Clai…" at bounding box center [472, 205] width 945 height 411
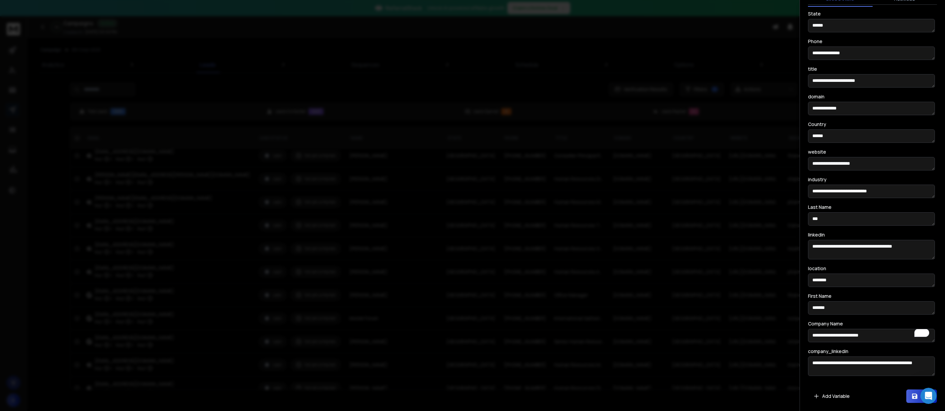
type textarea "**********"
click at [686, 400] on button "Save" at bounding box center [921, 395] width 31 height 13
click at [686, 298] on div at bounding box center [472, 205] width 945 height 411
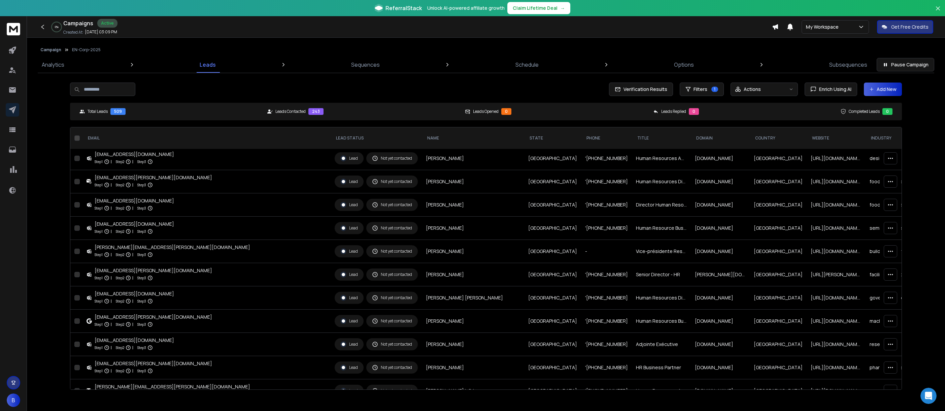
scroll to position [5948, 0]
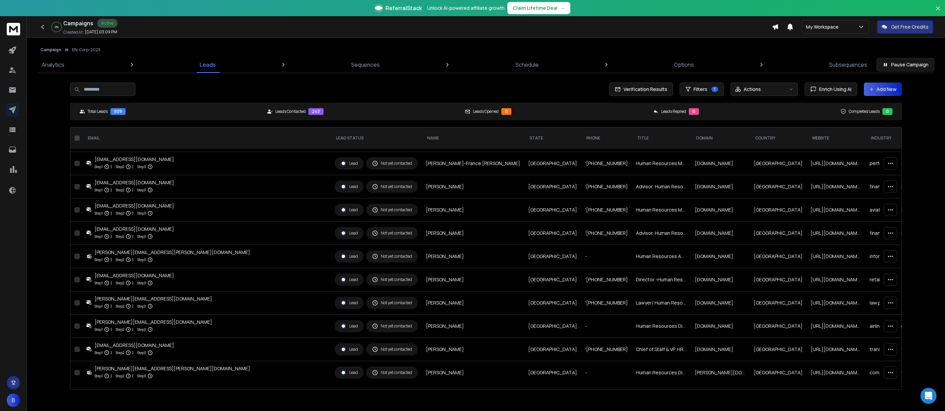
click at [79, 370] on button "button" at bounding box center [76, 372] width 5 height 5
click at [686, 372] on icon "button" at bounding box center [890, 372] width 5 height 1
click at [686, 405] on p "Block Lead" at bounding box center [874, 403] width 24 height 7
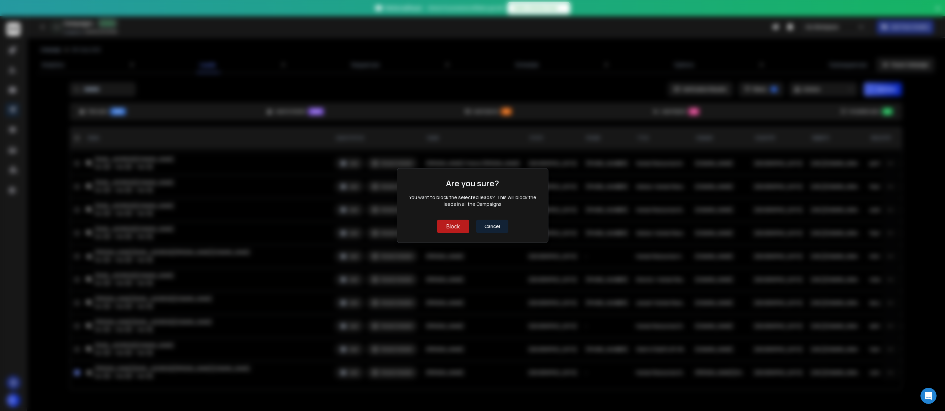
click at [456, 229] on button "Block" at bounding box center [453, 225] width 32 height 13
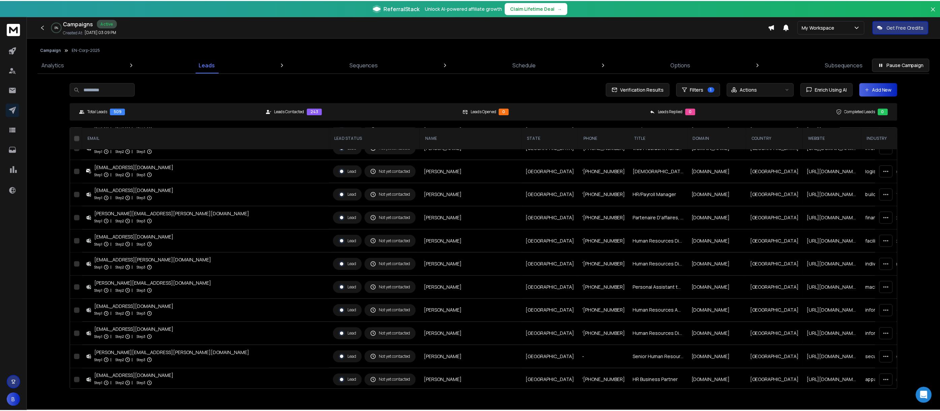
scroll to position [4972, 0]
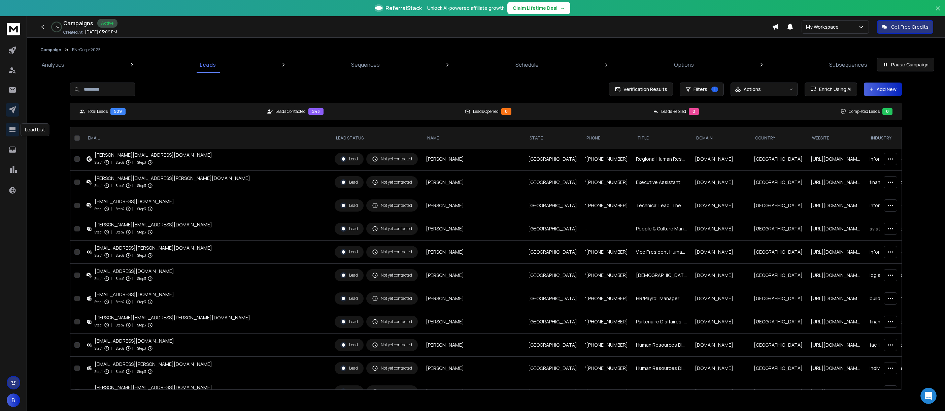
click at [13, 130] on icon at bounding box center [12, 129] width 6 height 5
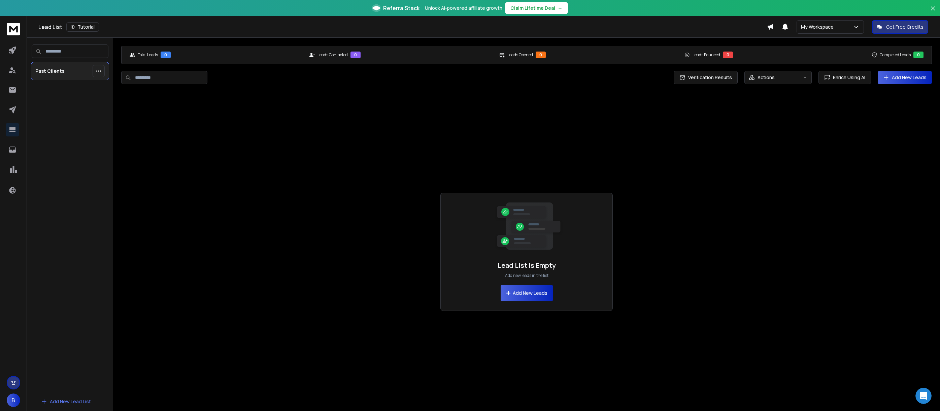
click at [74, 72] on div "Past Clients" at bounding box center [70, 71] width 78 height 18
click at [293, 104] on div "Lead List is Empty Add new leads in the list Add New Leads" at bounding box center [526, 252] width 811 height 320
click at [47, 70] on p "Past Clients" at bounding box center [49, 71] width 29 height 7
click at [98, 71] on icon "button" at bounding box center [98, 70] width 5 height 1
click at [99, 70] on icon "button" at bounding box center [99, 71] width 6 height 6
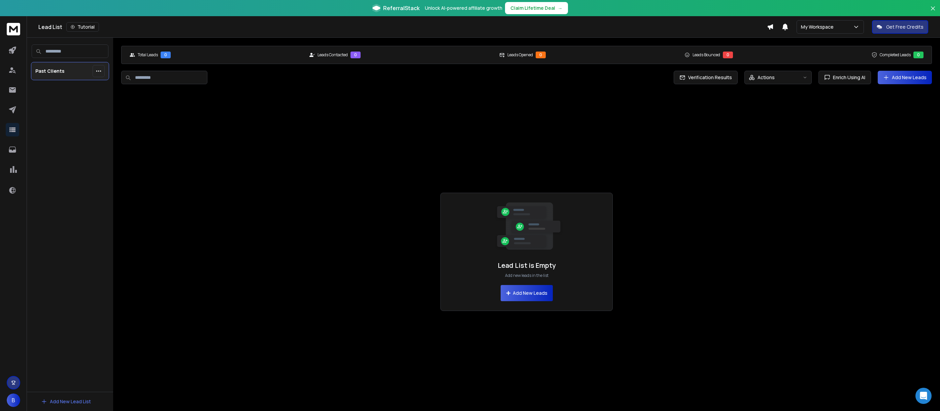
click at [527, 291] on button "Add New Leads" at bounding box center [527, 293] width 52 height 16
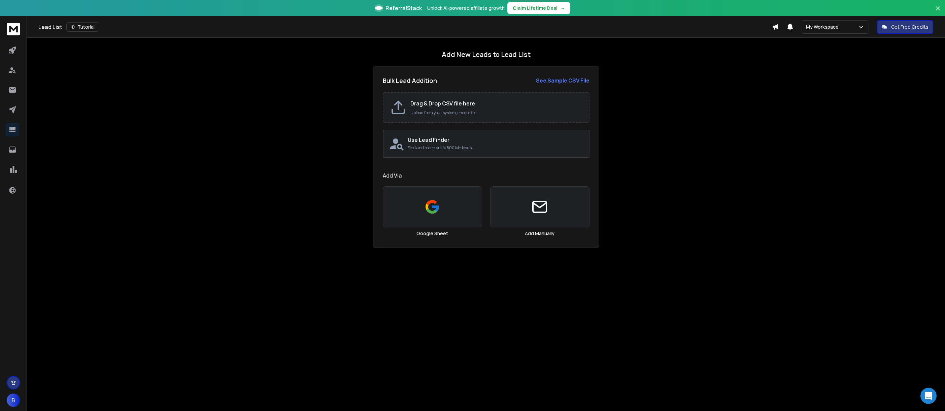
click at [450, 107] on div "Drag & Drop CSV file here Upload from your system, choose file" at bounding box center [496, 107] width 172 height 16
type input "**********"
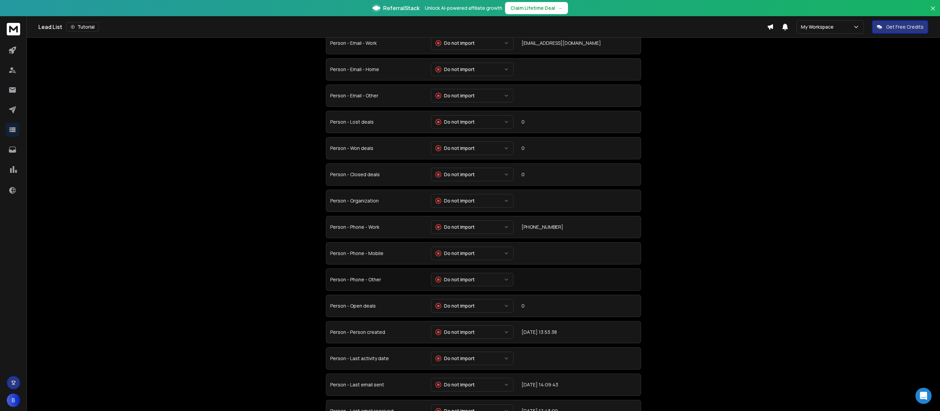
scroll to position [61, 0]
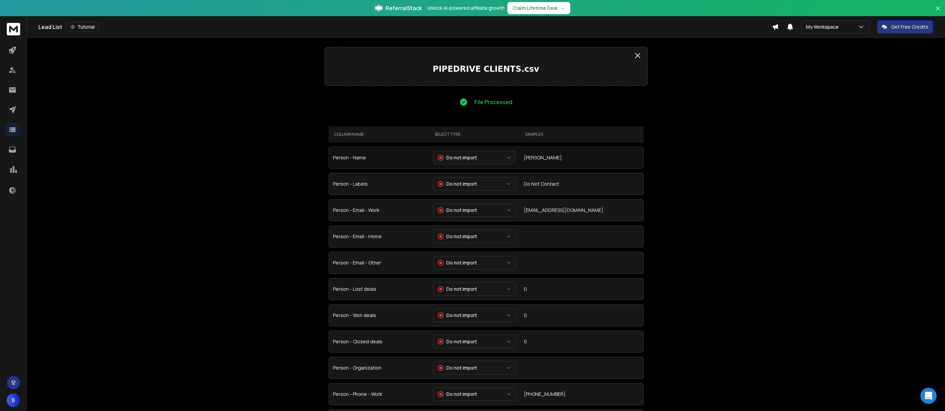
click at [491, 159] on button "Do not import" at bounding box center [474, 157] width 82 height 13
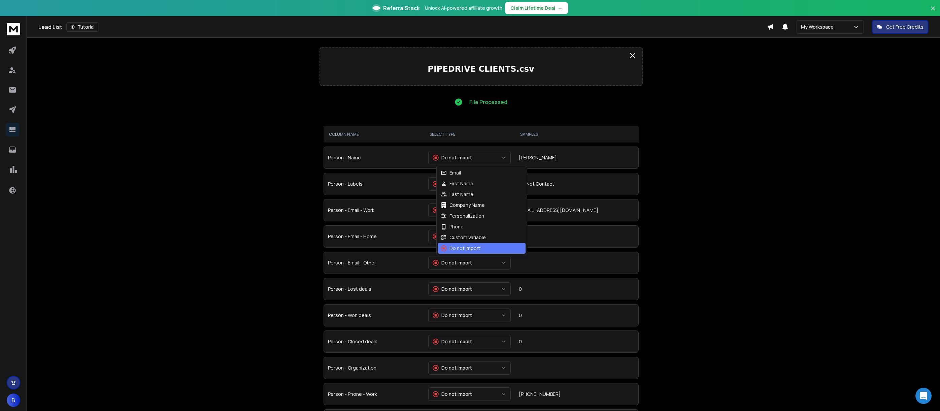
click at [680, 159] on div "Add New Leads to Lead List Add Leads in Bulk See Sample CSV file PIPEDRIVE CLIE…" at bounding box center [467, 333] width 935 height 757
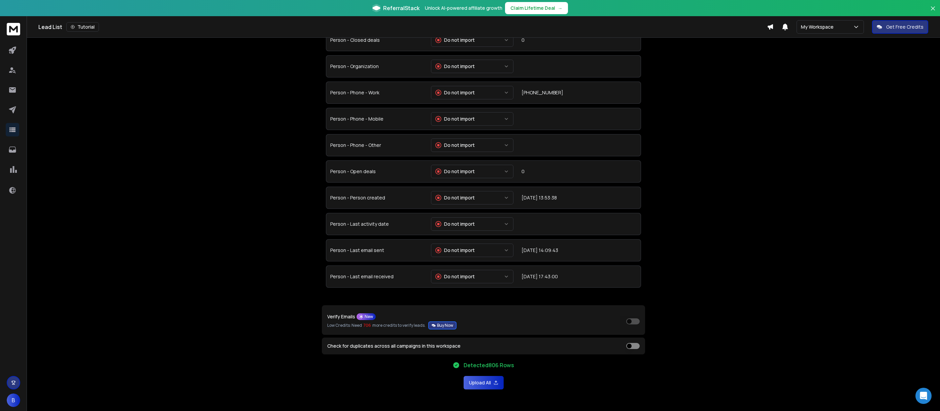
scroll to position [0, 0]
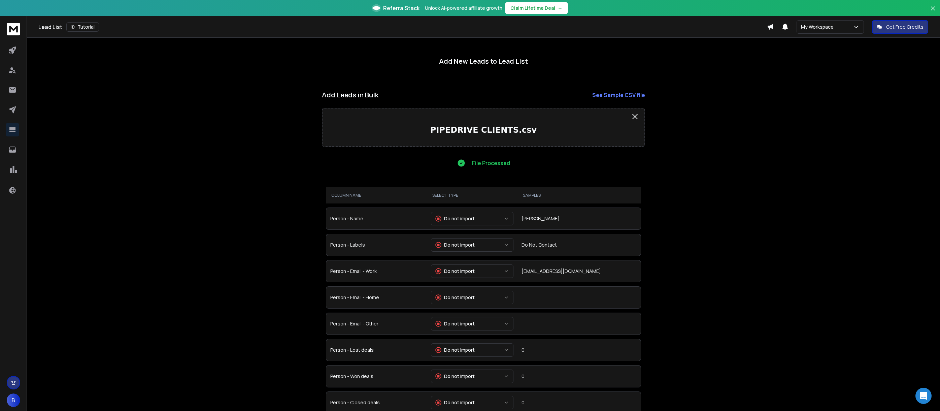
click at [633, 117] on icon at bounding box center [635, 116] width 8 height 8
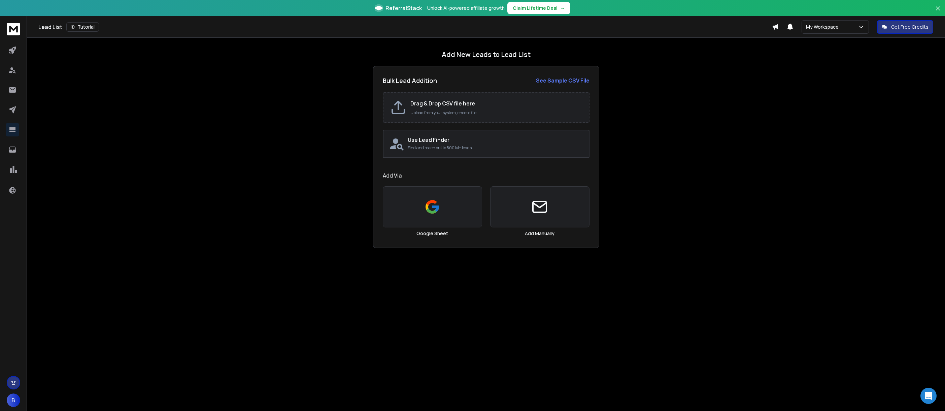
click at [483, 104] on h2 "Drag & Drop CSV file here" at bounding box center [496, 103] width 172 height 8
type input "**********"
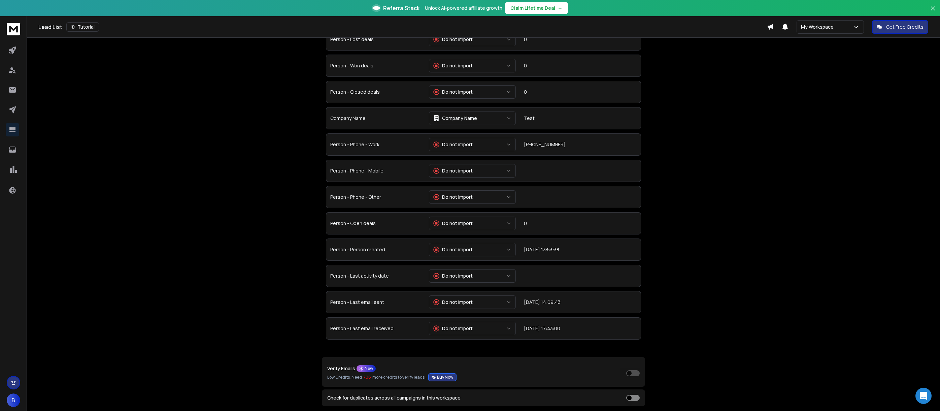
scroll to position [137, 0]
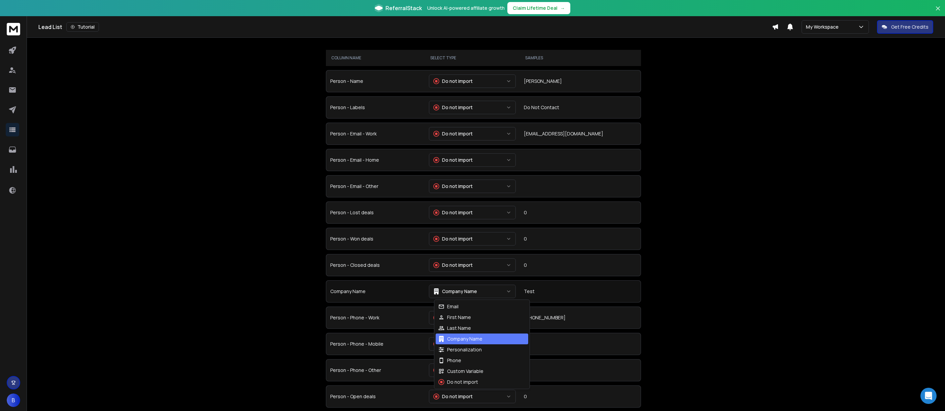
click at [493, 293] on button "Company Name" at bounding box center [472, 290] width 87 height 13
click at [773, 264] on div "Add New Leads to Lead List Add Leads in Bulk See Sample CSV file PIPEDRIVE CLIE…" at bounding box center [470, 257] width 940 height 757
click at [484, 106] on button "Do not import" at bounding box center [472, 107] width 87 height 13
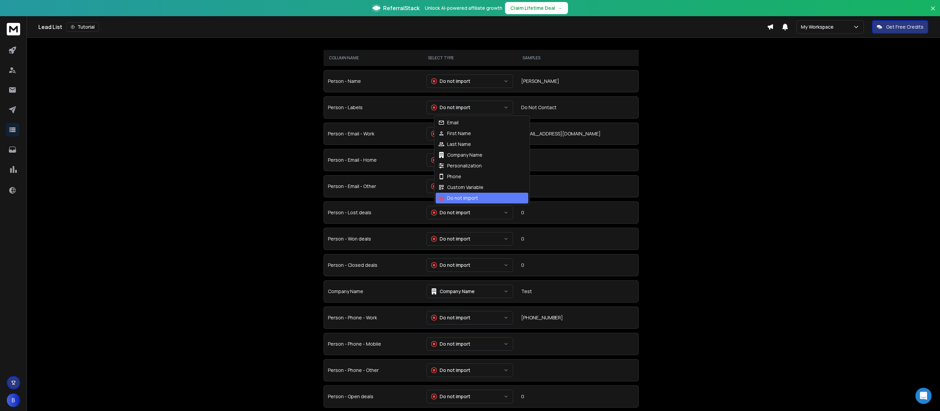
click at [729, 168] on div "Add New Leads to Lead List Add Leads in Bulk See Sample CSV file PIPEDRIVE CLIE…" at bounding box center [467, 257] width 935 height 757
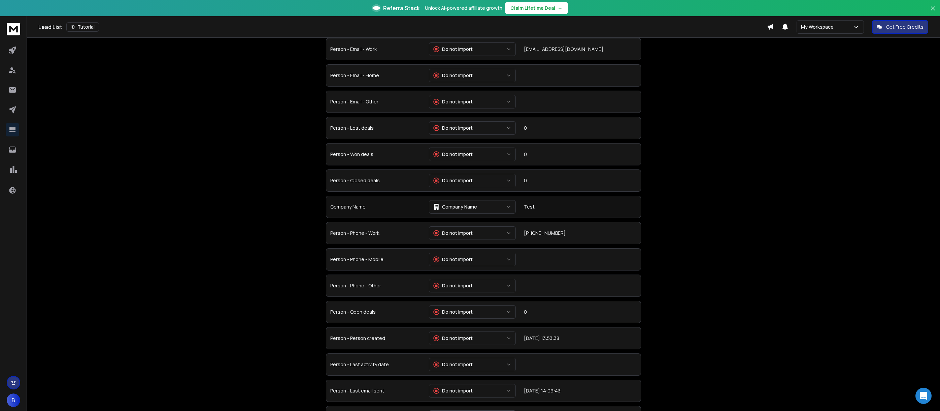
scroll to position [217, 0]
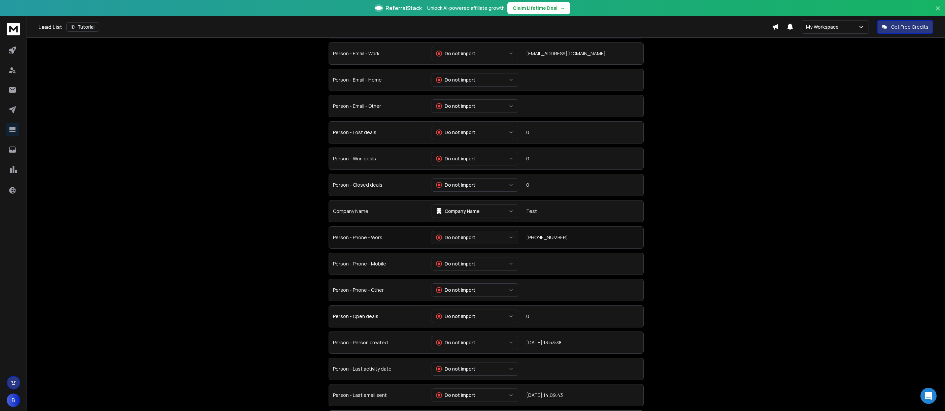
click at [487, 237] on button "Do not import" at bounding box center [475, 237] width 87 height 13
click at [741, 261] on div "Add New Leads to Lead List Add Leads in Bulk See Sample CSV file PIPEDRIVE CLIE…" at bounding box center [470, 177] width 940 height 757
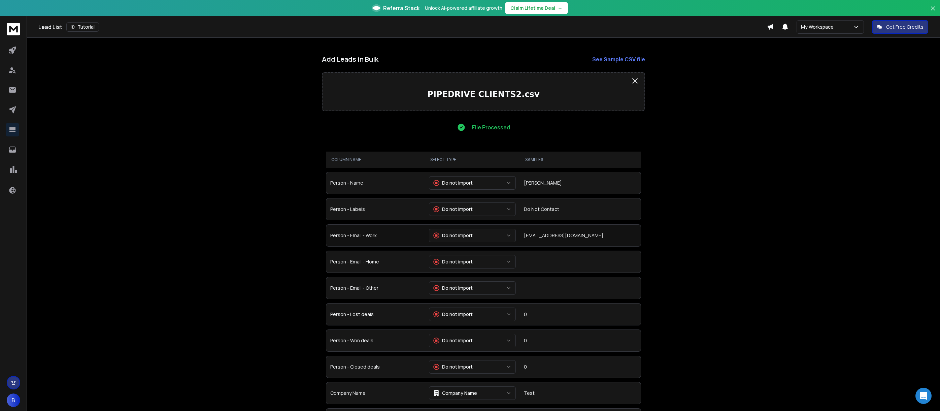
click at [468, 232] on div "Do not import" at bounding box center [452, 235] width 39 height 7
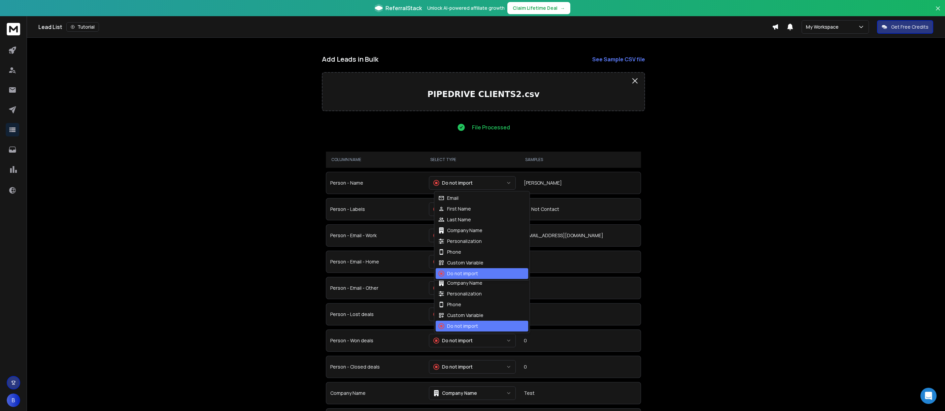
click at [488, 181] on button "Do not import" at bounding box center [472, 182] width 87 height 13
click at [489, 184] on button "First Name" at bounding box center [472, 182] width 87 height 13
click at [795, 204] on div "Add New Leads to Lead List Add Leads in Bulk See Sample CSV file PIPEDRIVE CLIE…" at bounding box center [470, 358] width 940 height 757
click at [492, 187] on button "First Name" at bounding box center [472, 182] width 87 height 13
click at [704, 196] on div "Add New Leads to Lead List Add Leads in Bulk See Sample CSV file PIPEDRIVE CLIE…" at bounding box center [470, 358] width 940 height 757
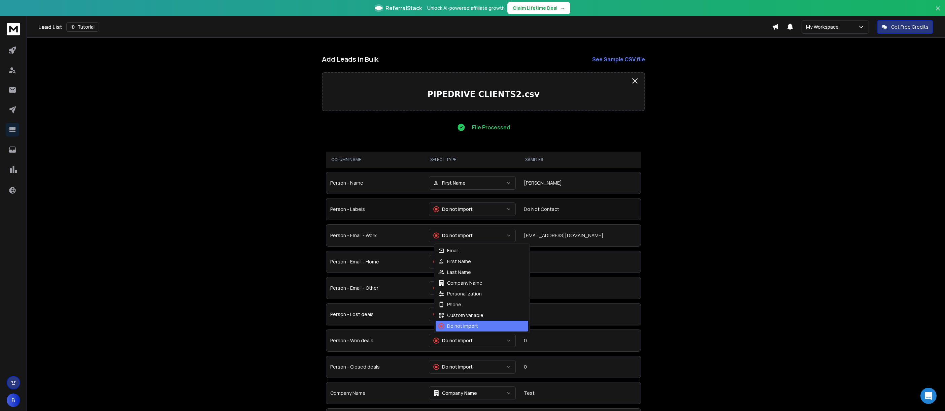
click at [489, 209] on button "Do not import" at bounding box center [472, 208] width 87 height 13
click at [741, 243] on div "Add New Leads to Lead List Add Leads in Bulk See Sample CSV file PIPEDRIVE CLIE…" at bounding box center [470, 358] width 940 height 757
click at [746, 233] on div "Add New Leads to Lead List Add Leads in Bulk See Sample CSV file PIPEDRIVE CLIE…" at bounding box center [470, 358] width 940 height 757
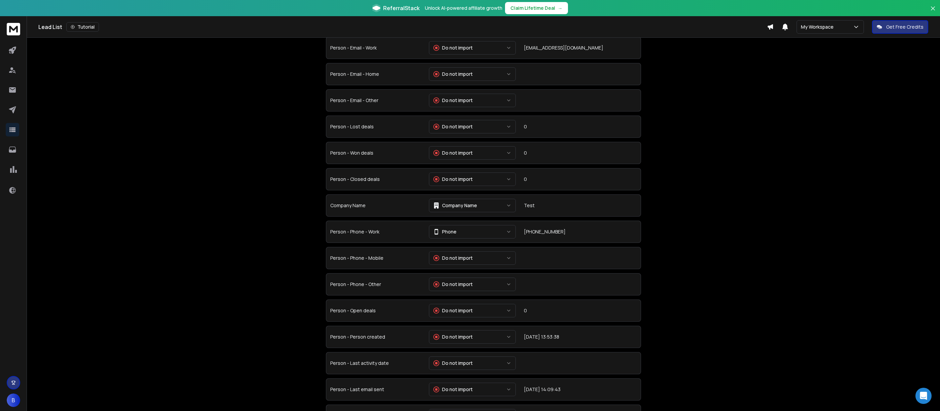
scroll to position [362, 0]
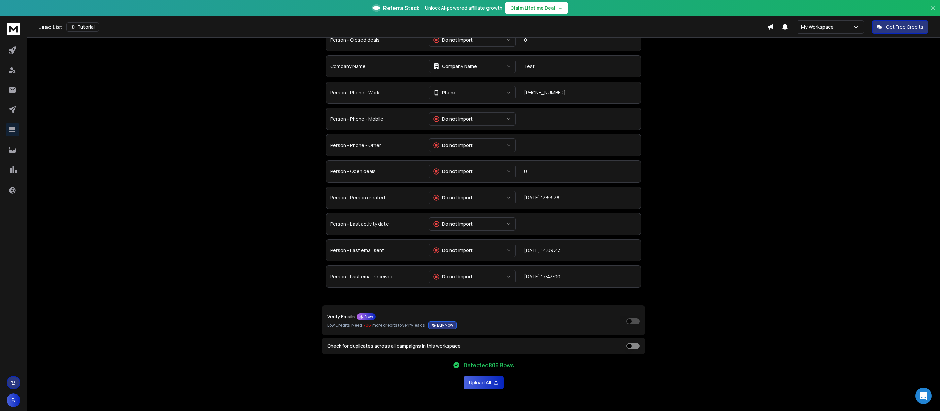
click at [632, 346] on button "Check for duplicates across all campaigns in this workspace" at bounding box center [632, 346] width 13 height 6
click at [481, 384] on button "Upload All" at bounding box center [484, 382] width 40 height 13
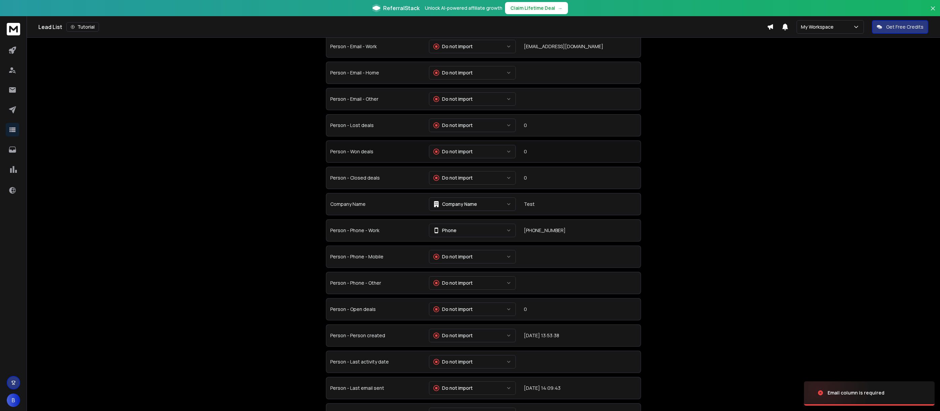
scroll to position [141, 0]
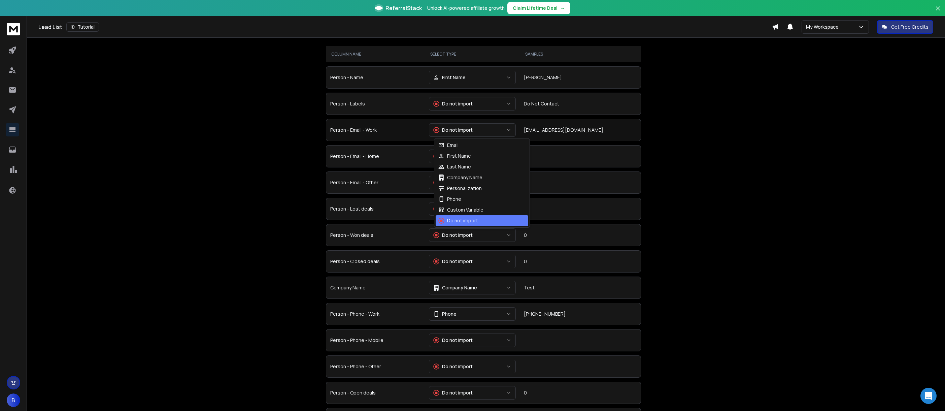
click at [482, 128] on button "Do not import" at bounding box center [472, 129] width 87 height 13
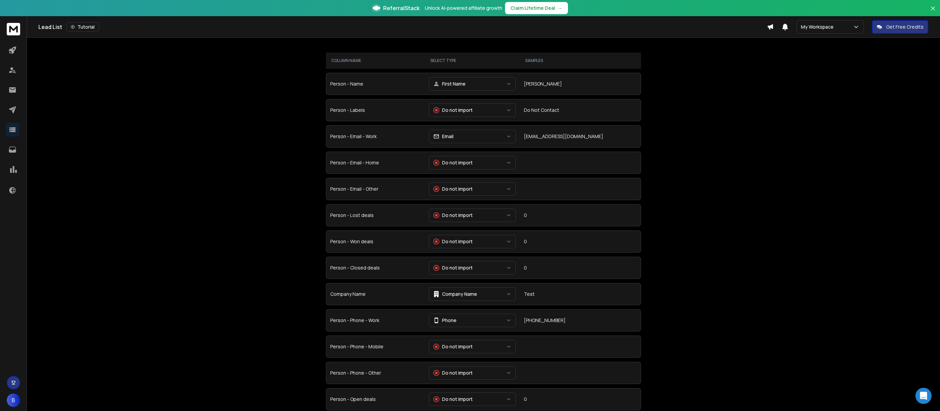
scroll to position [65, 0]
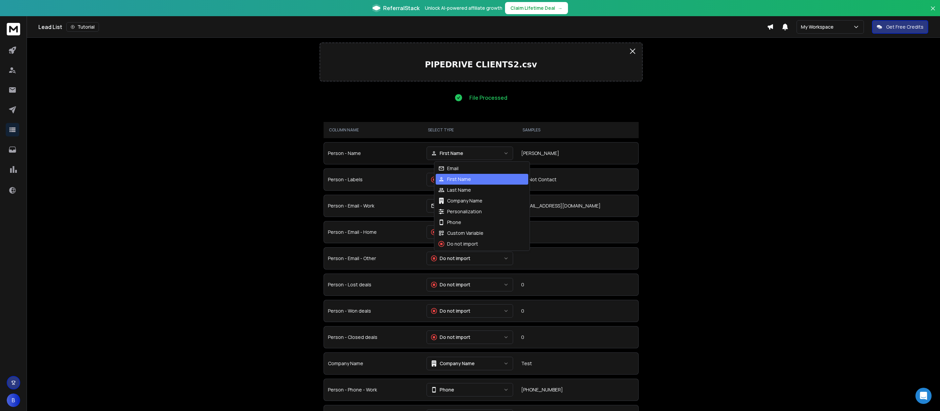
click at [471, 156] on button "First Name" at bounding box center [470, 152] width 87 height 13
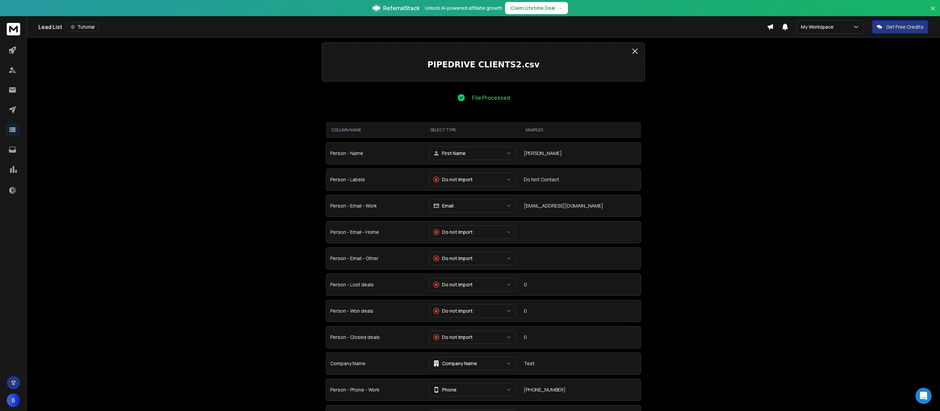
click at [749, 202] on div "Add New Leads to Lead List Add Leads in Bulk See Sample CSV file PIPEDRIVE CLIE…" at bounding box center [470, 329] width 940 height 757
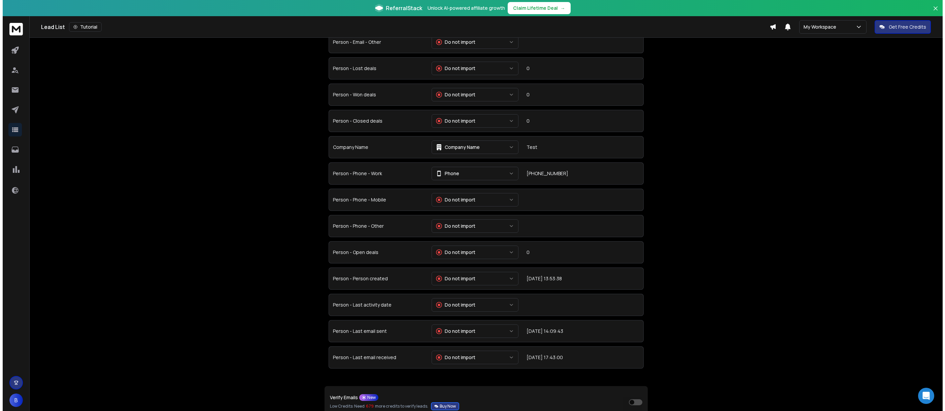
scroll to position [362, 0]
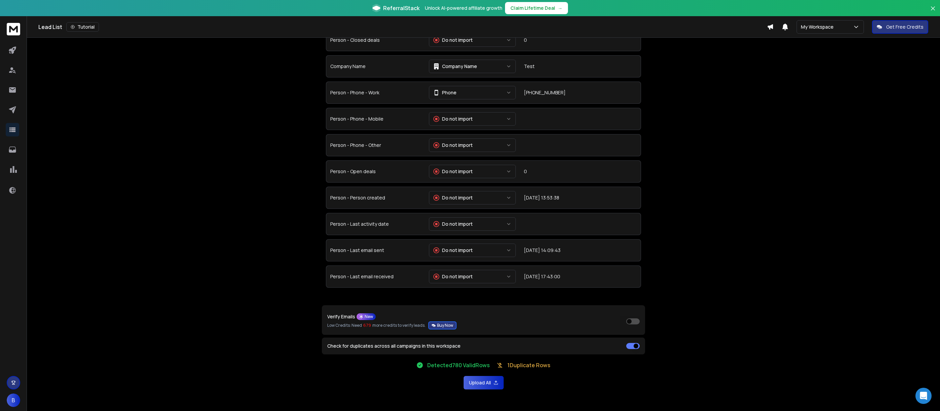
click at [490, 386] on button "Upload All" at bounding box center [484, 382] width 40 height 13
click at [453, 226] on button "Upload" at bounding box center [453, 222] width 27 height 13
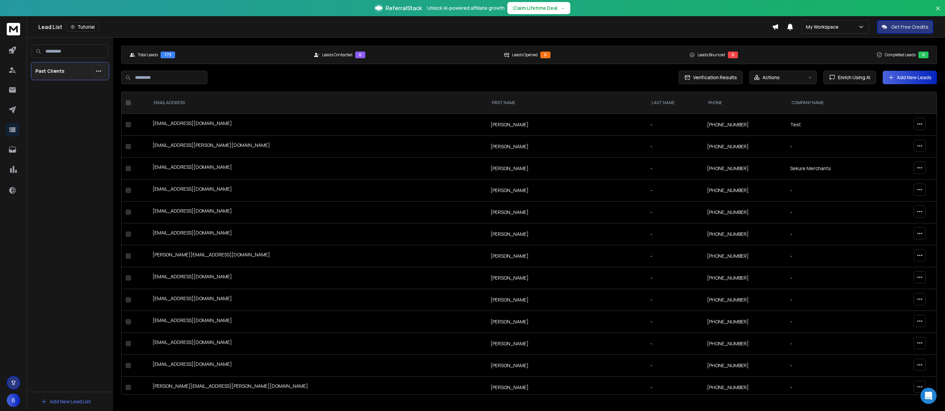
click at [100, 70] on icon "button" at bounding box center [99, 71] width 6 height 6
click at [99, 70] on icon "button" at bounding box center [99, 71] width 6 height 6
